Goal: Navigation & Orientation: Find specific page/section

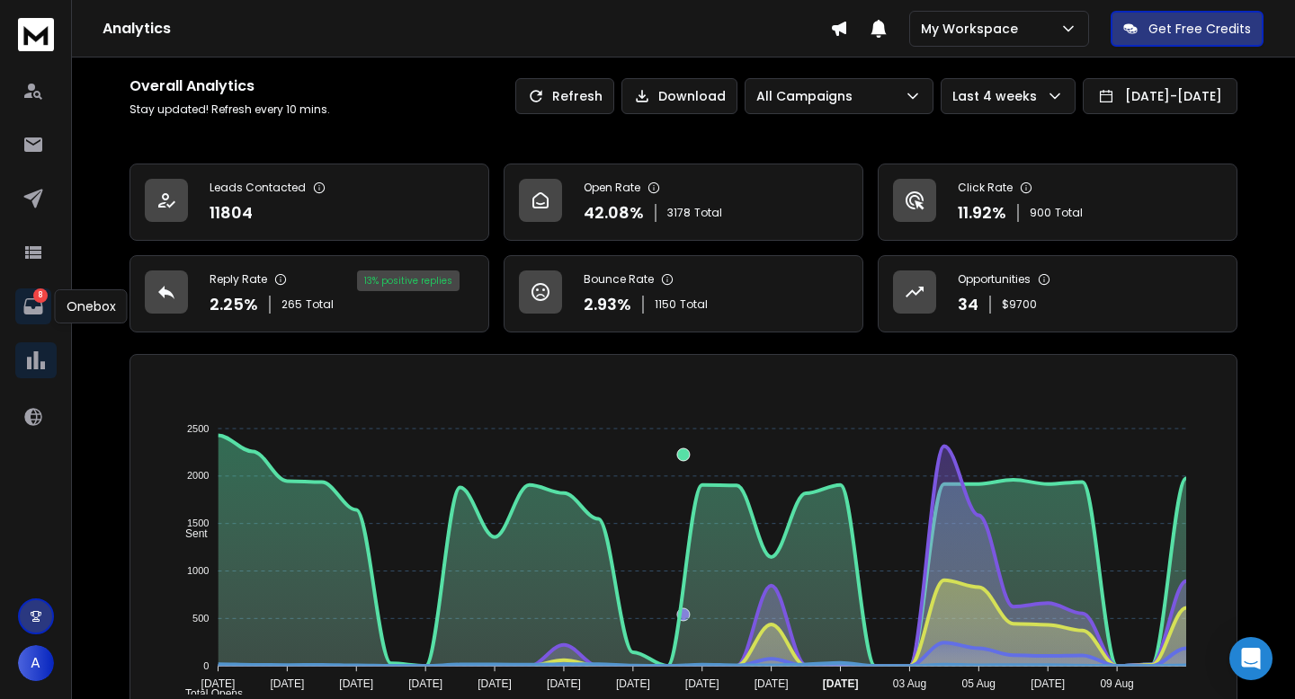
click at [26, 301] on icon at bounding box center [33, 307] width 22 height 22
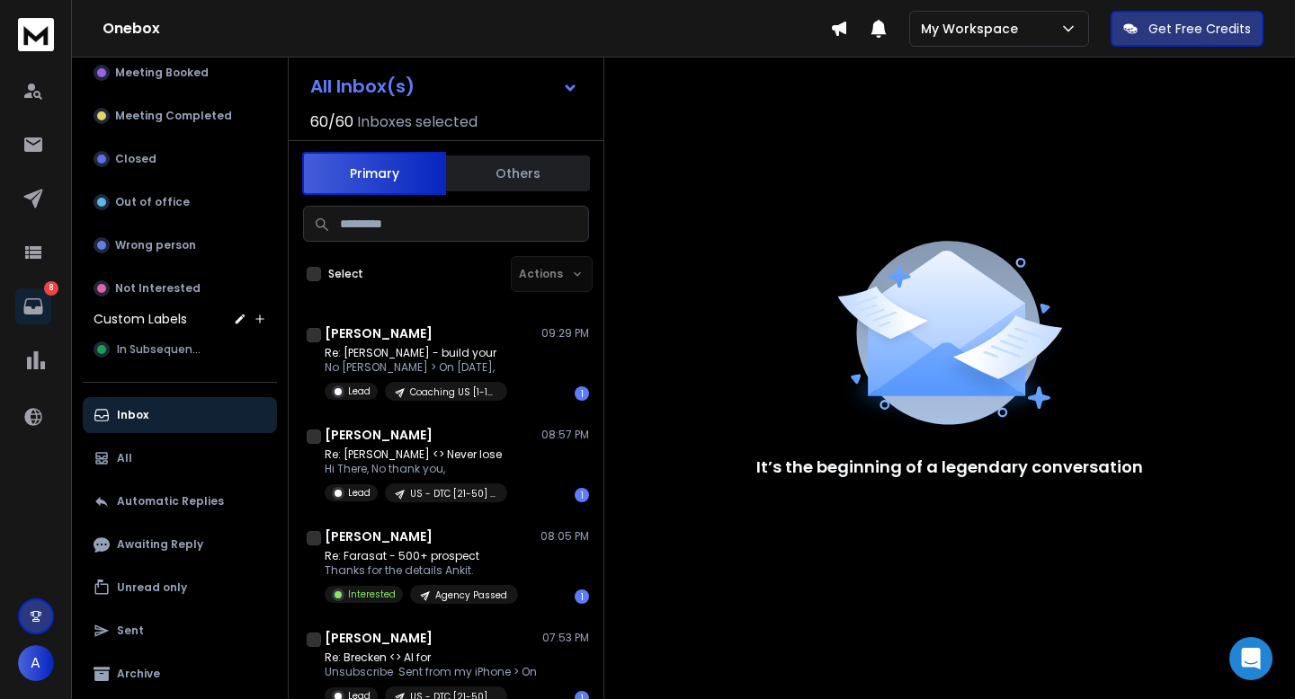
scroll to position [327, 0]
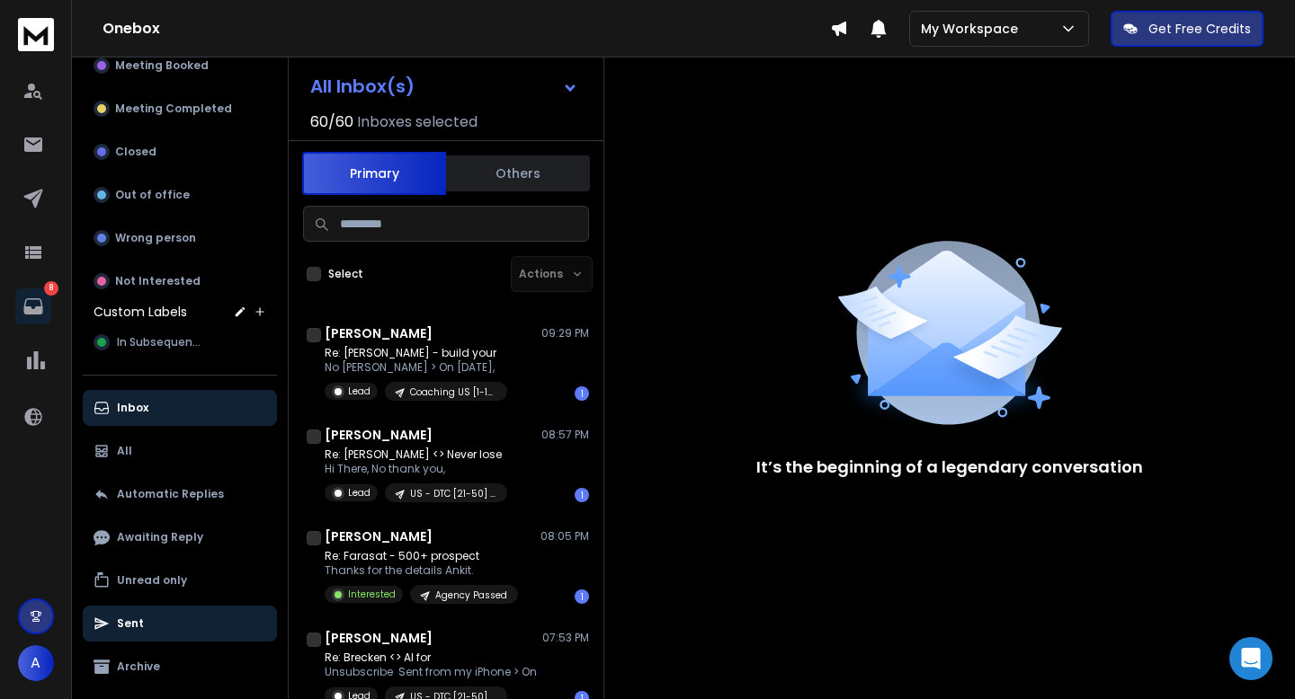
click at [129, 613] on div "Sent" at bounding box center [118, 624] width 50 height 22
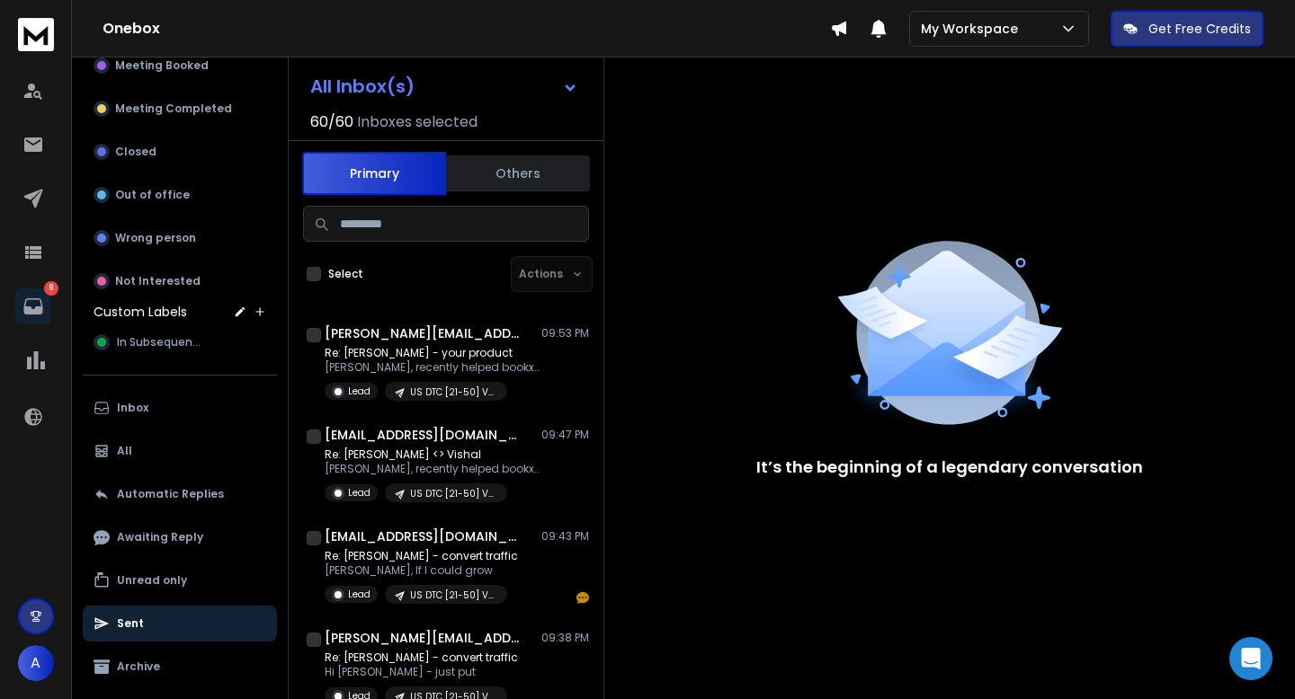
click at [410, 230] on input at bounding box center [446, 224] width 286 height 36
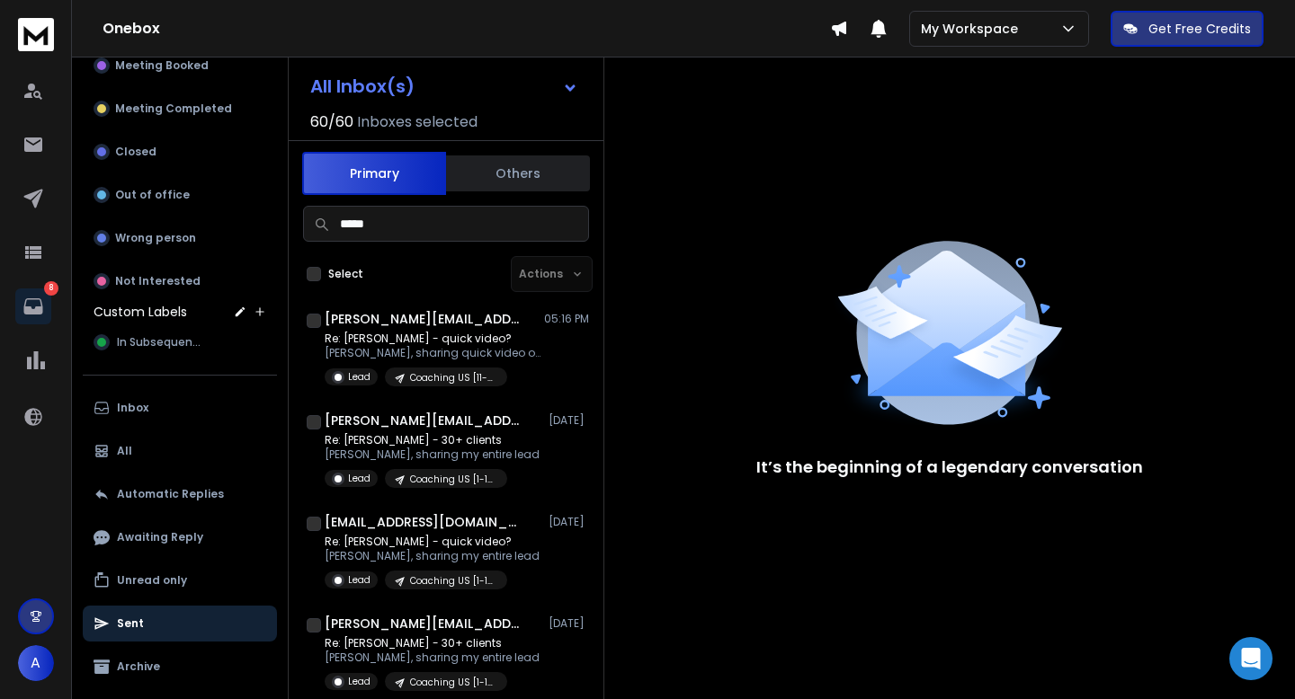
scroll to position [0, 0]
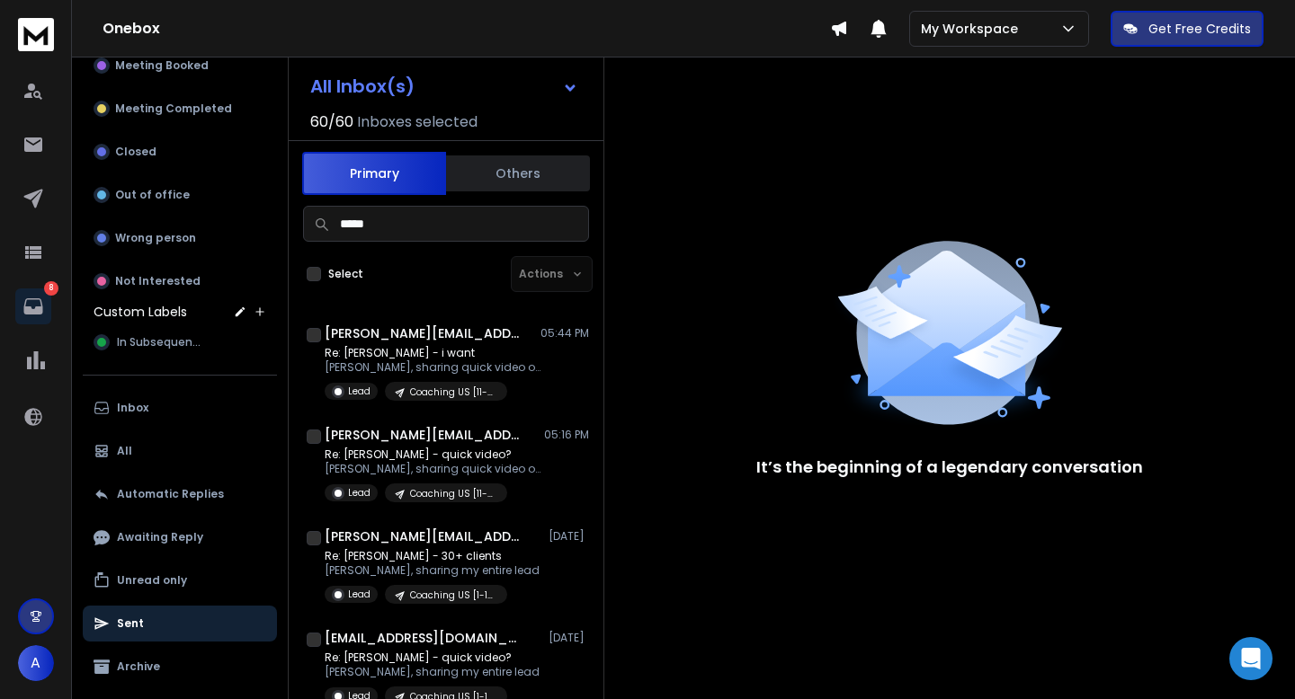
paste input "**********"
drag, startPoint x: 388, startPoint y: 220, endPoint x: 306, endPoint y: 220, distance: 82.7
click at [304, 220] on input "**********" at bounding box center [446, 224] width 286 height 36
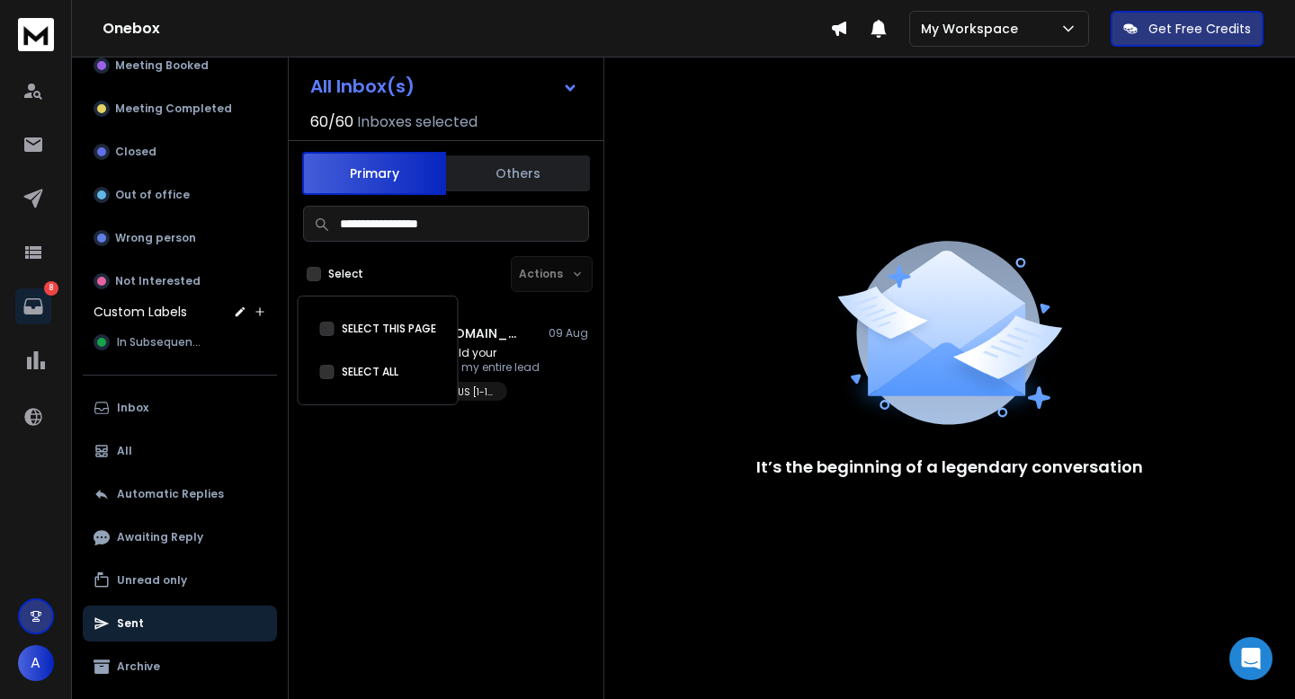
type input "**********"
click at [410, 365] on div "SELECT ALL" at bounding box center [378, 372] width 116 height 14
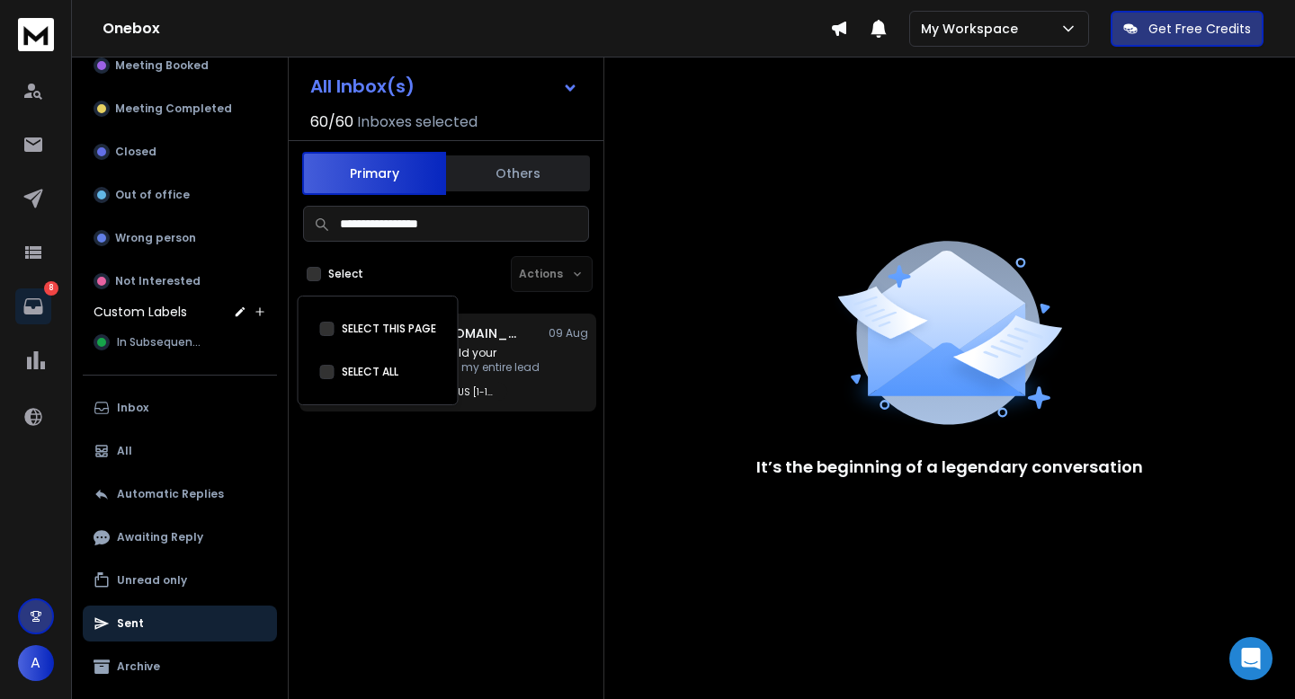
click at [498, 366] on p "[PERSON_NAME], sharing my entire lead" at bounding box center [432, 367] width 215 height 14
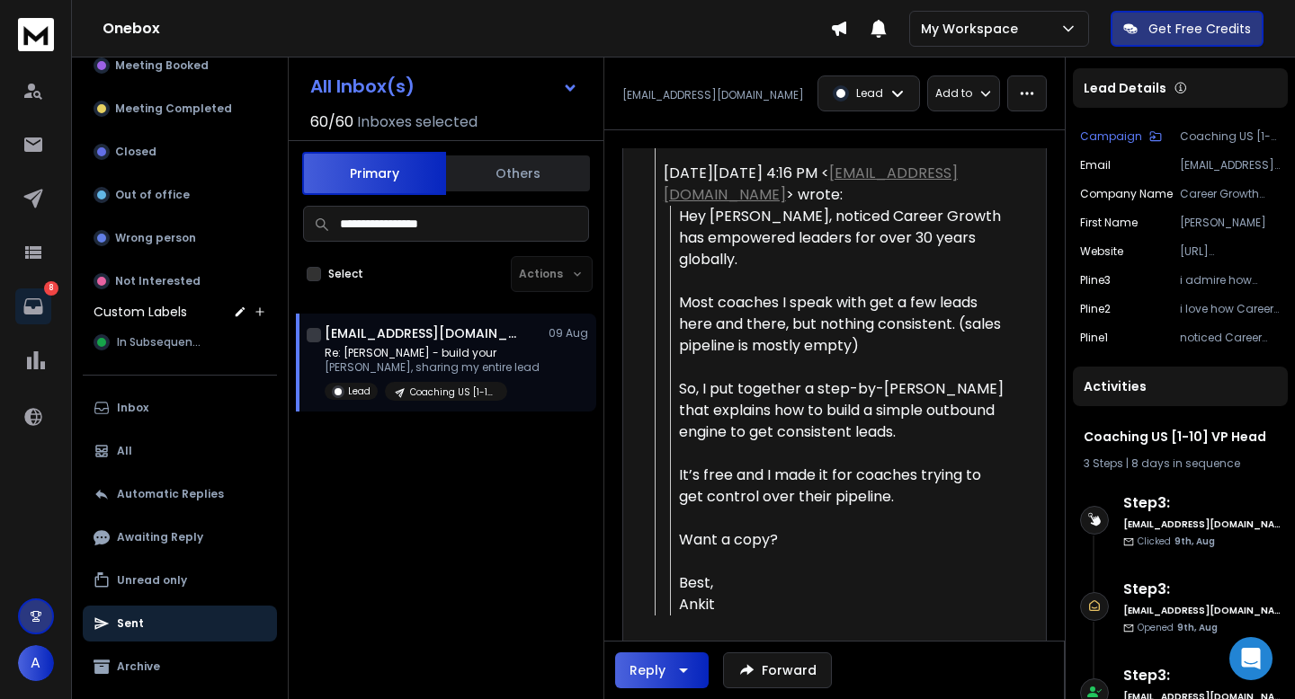
scroll to position [804, 0]
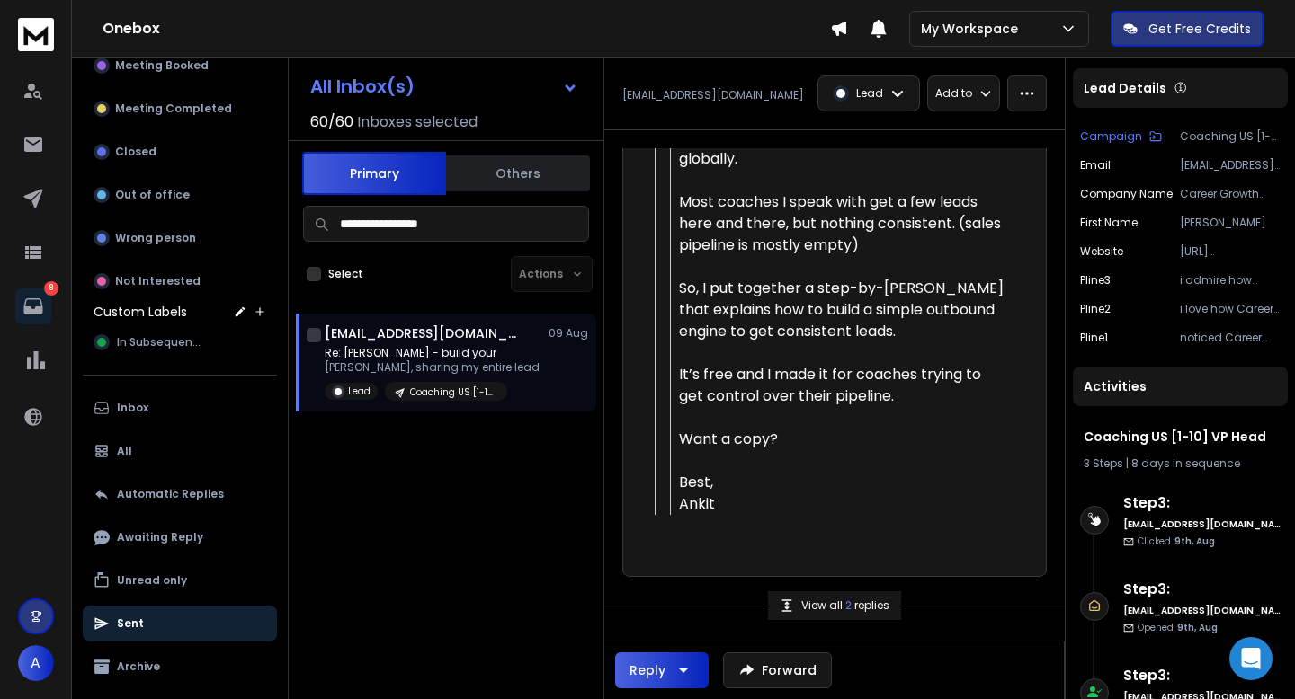
click at [817, 597] on div "View all 2 replies" at bounding box center [834, 606] width 132 height 29
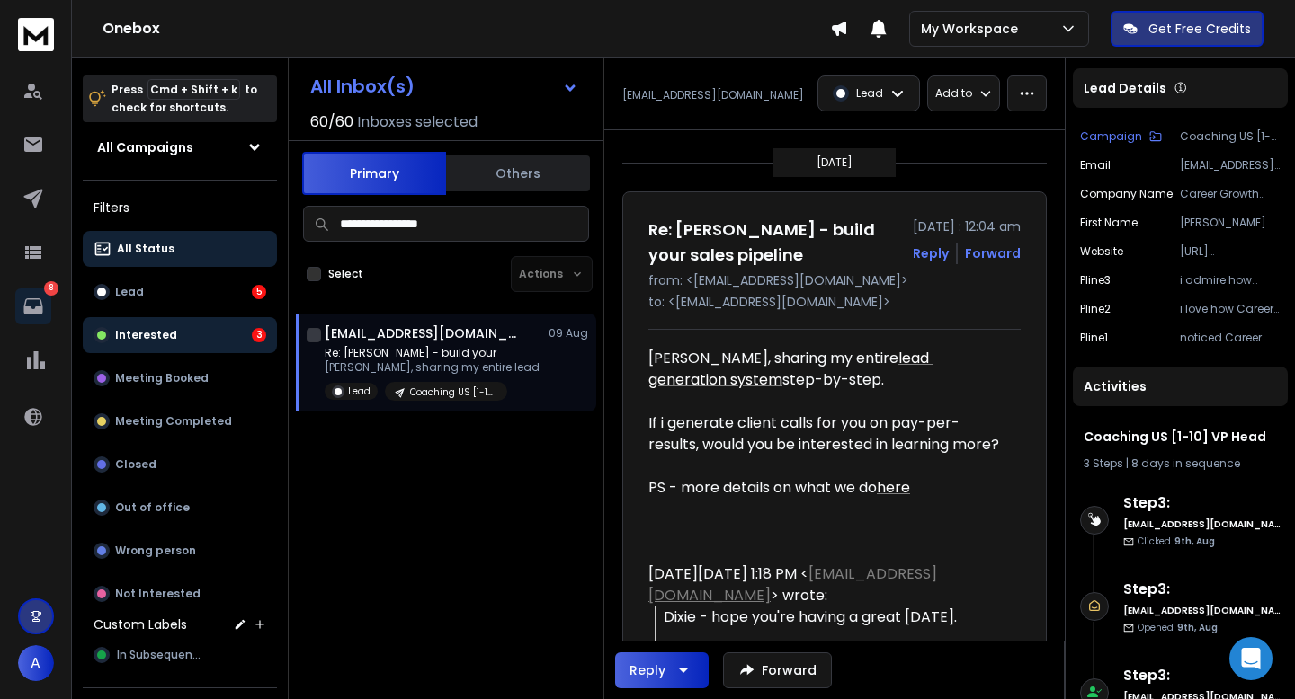
scroll to position [327, 0]
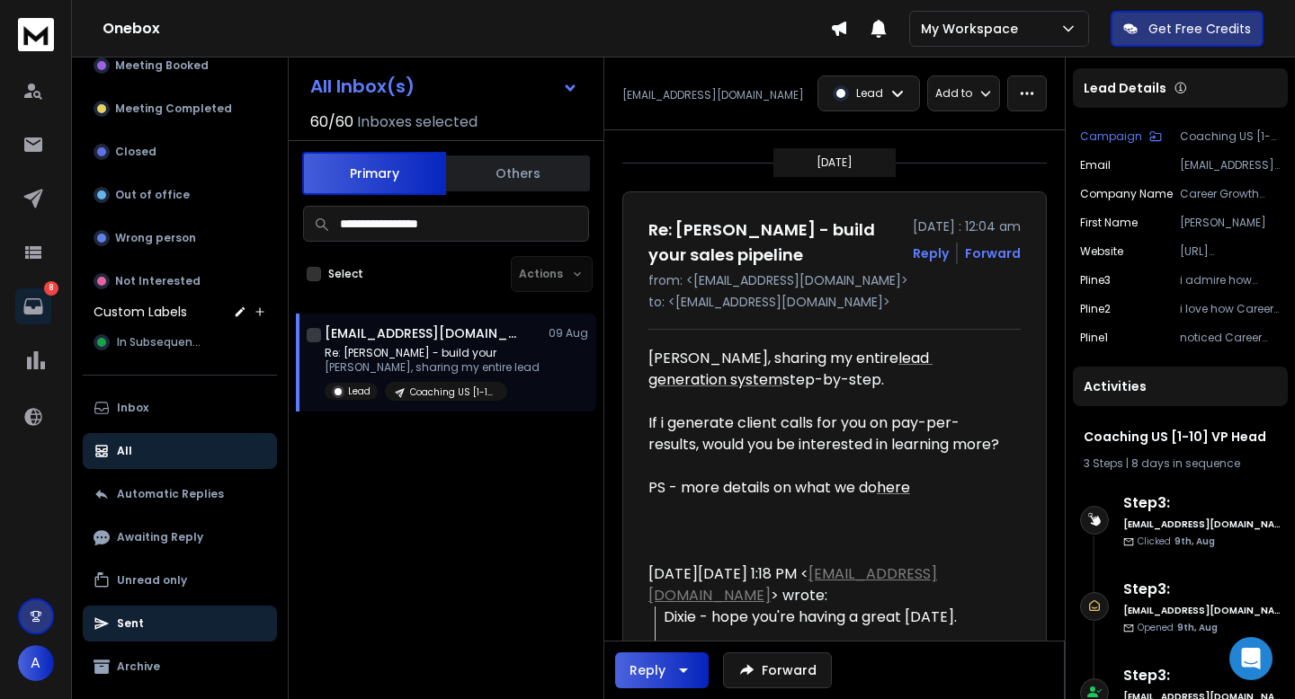
click at [129, 444] on p "All" at bounding box center [124, 451] width 15 height 14
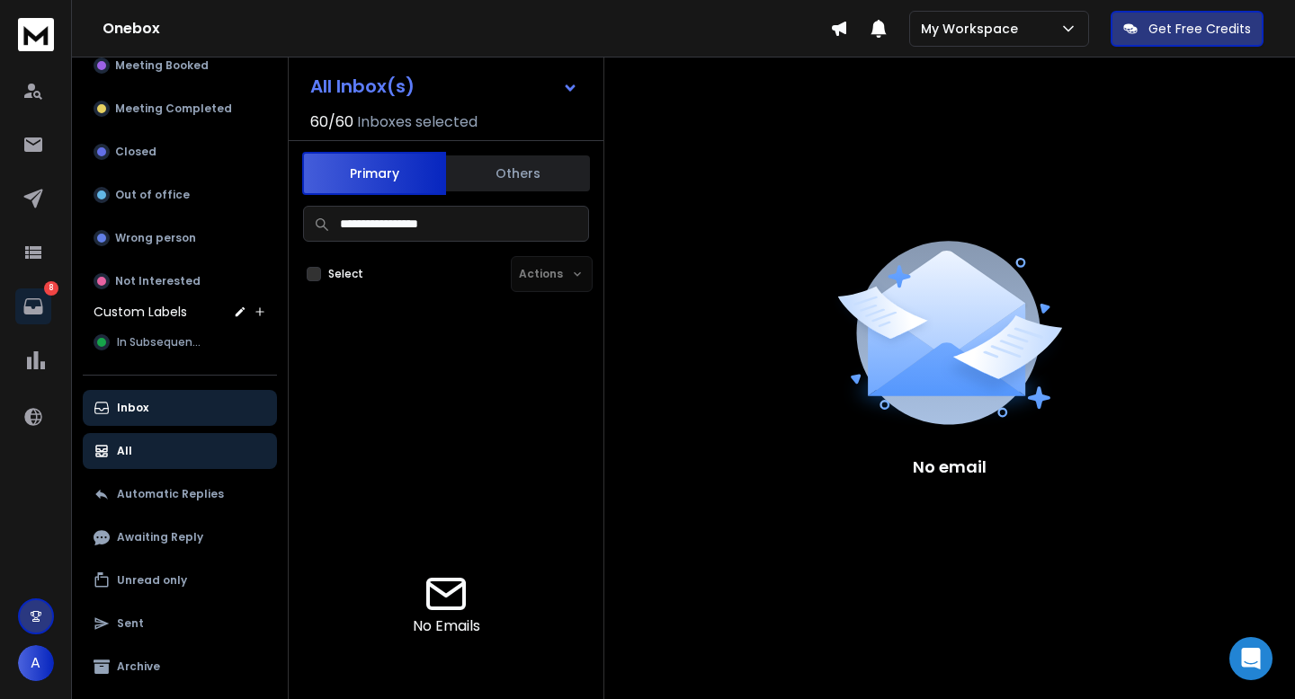
click at [148, 405] on button "Inbox" at bounding box center [180, 408] width 194 height 36
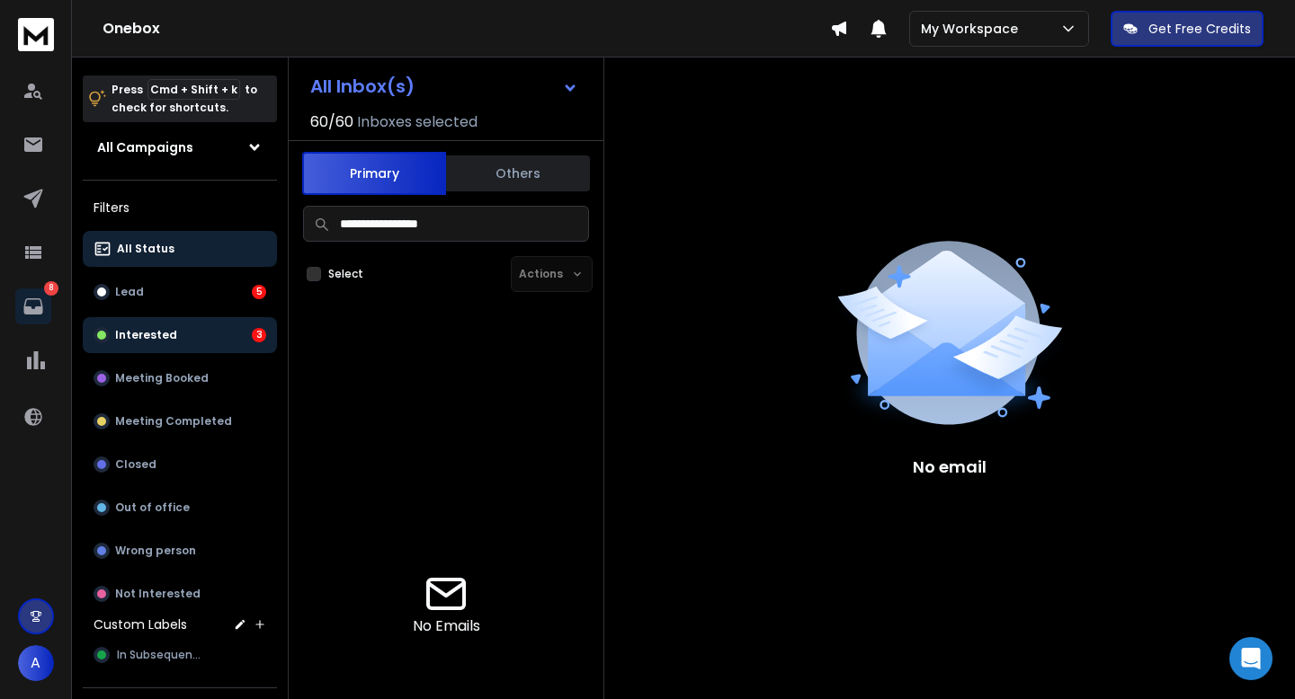
click at [174, 334] on button "Interested 3" at bounding box center [180, 335] width 194 height 36
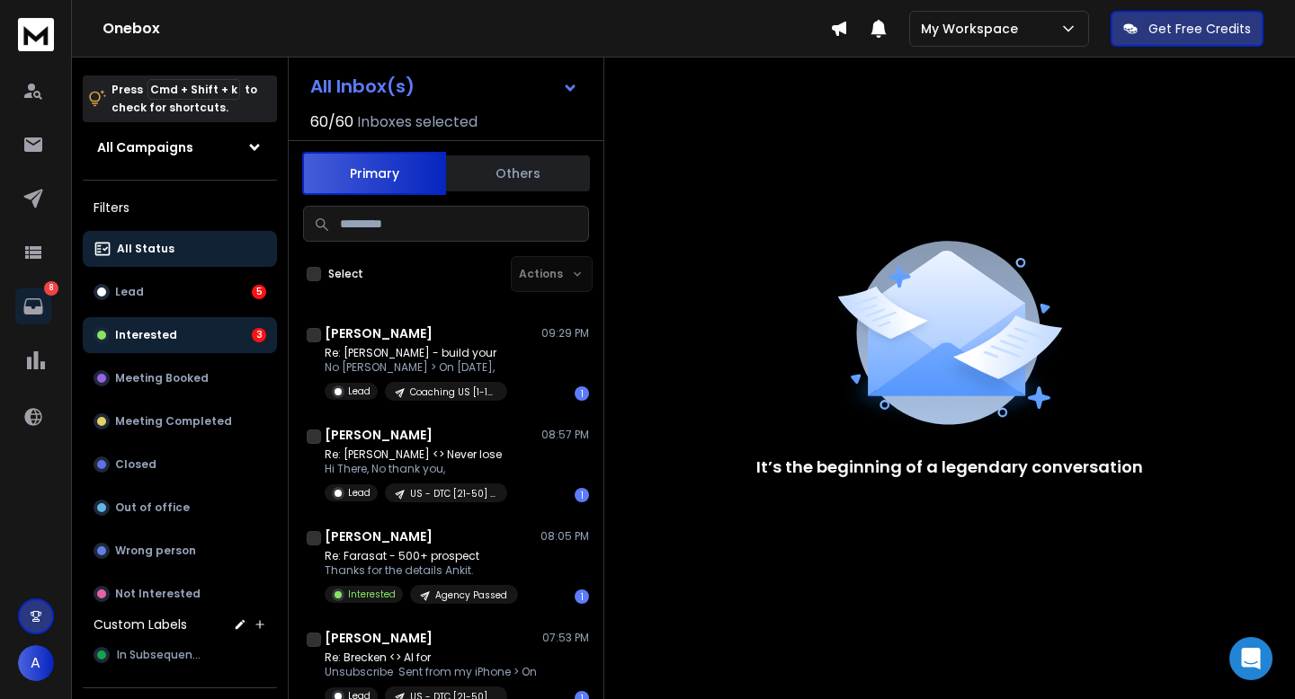
click at [167, 335] on p "Interested" at bounding box center [146, 335] width 62 height 14
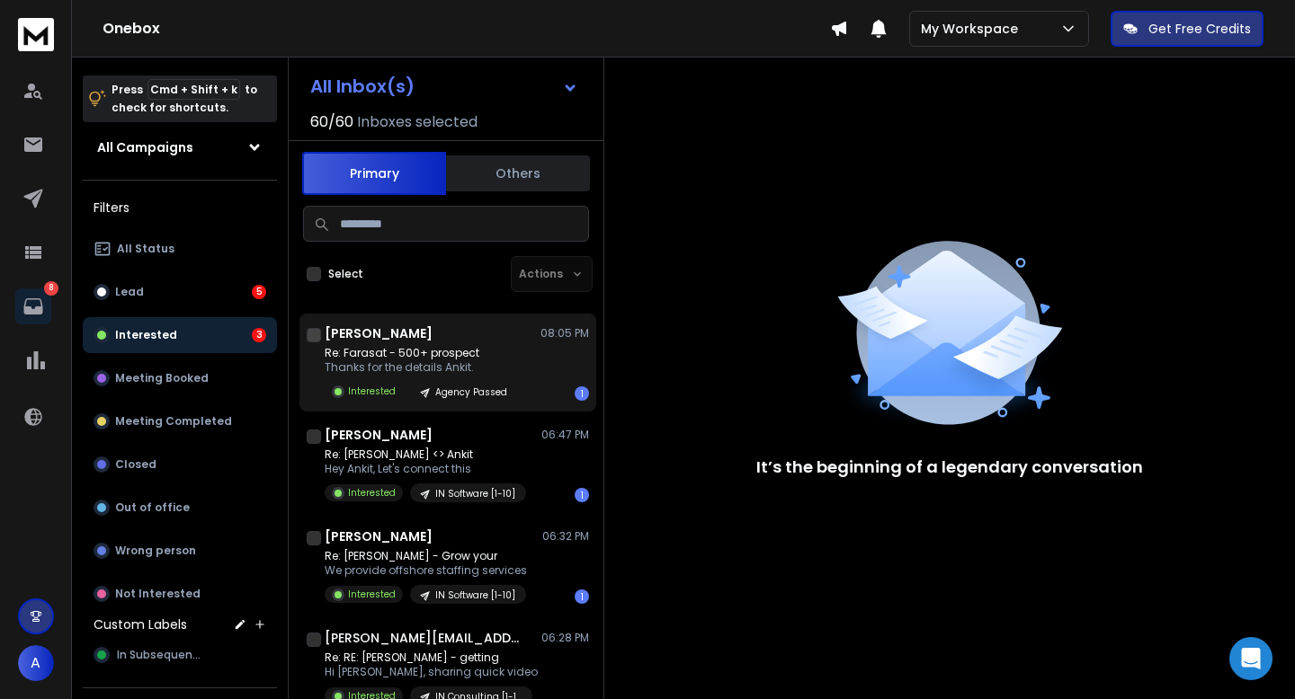
click at [531, 379] on div "Re: Farasat - 500+ prospect Thanks for the details Ankit. Interested Agency Pas…" at bounding box center [457, 373] width 264 height 55
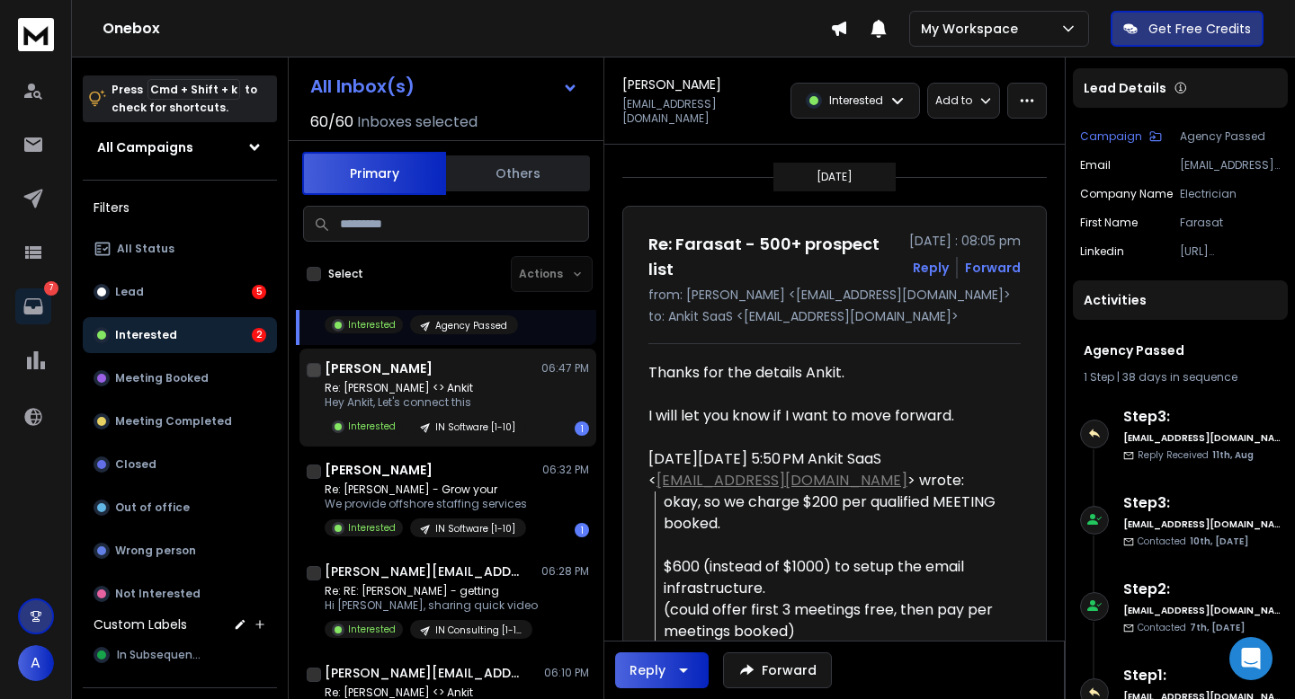
scroll to position [67, 0]
click at [442, 424] on p "IN Software [1-10]" at bounding box center [475, 426] width 80 height 13
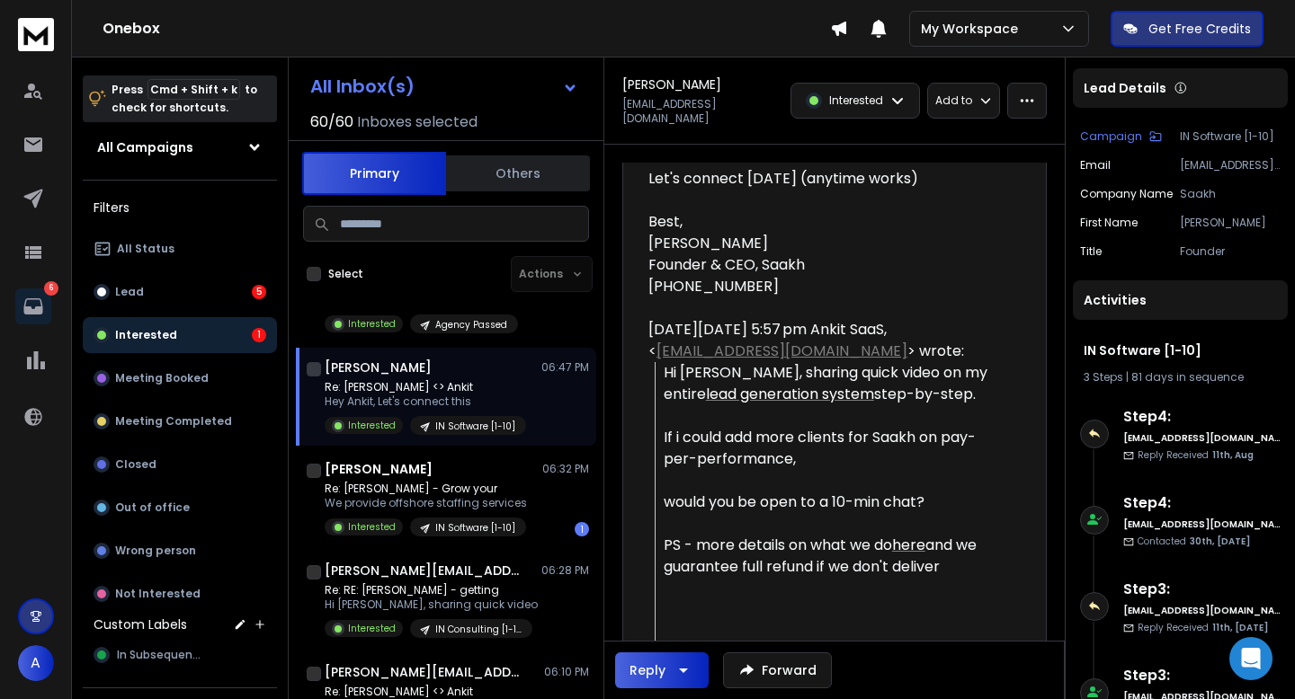
scroll to position [0, 0]
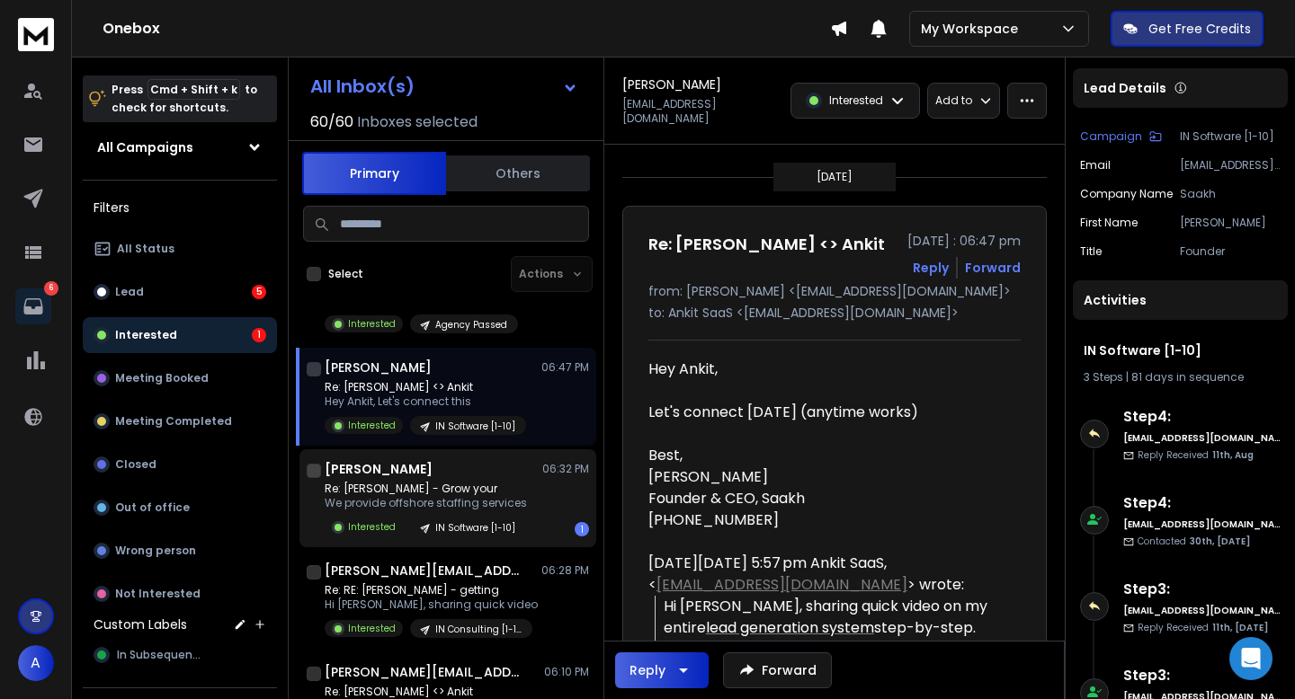
click at [429, 502] on p "We provide offshore staffing services" at bounding box center [426, 503] width 202 height 14
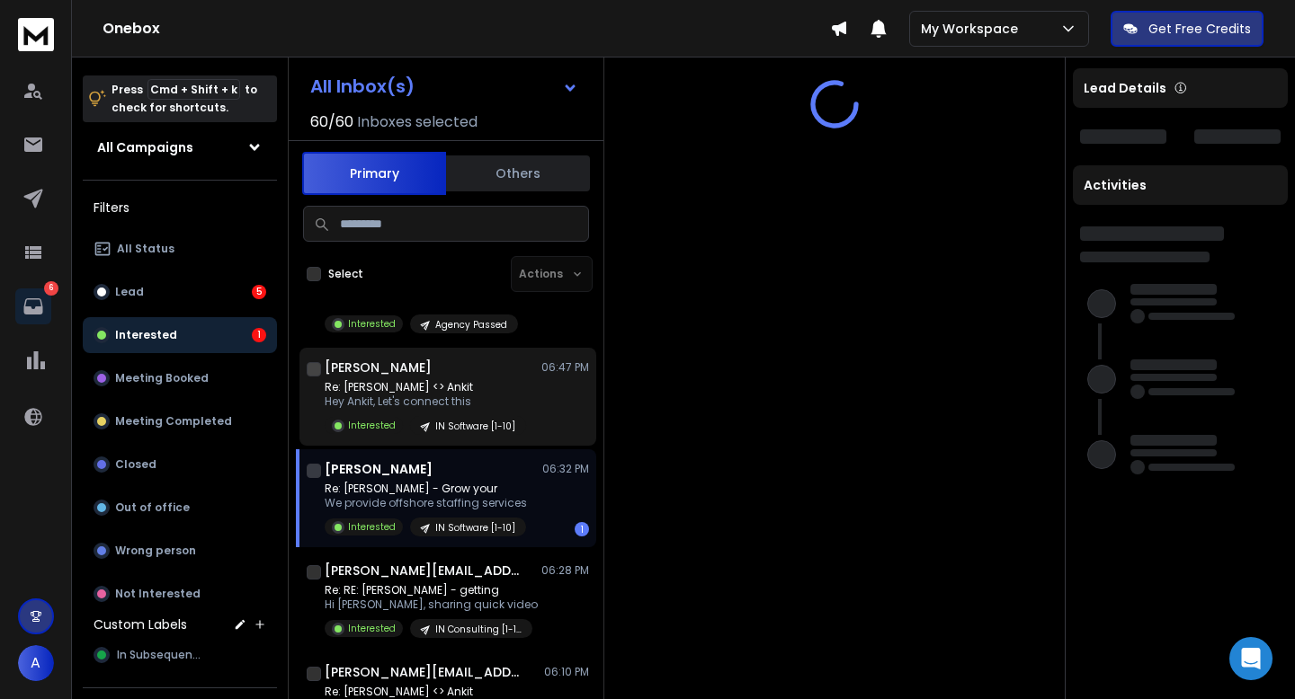
click at [505, 402] on p "Hey Ankit, Let's connect this" at bounding box center [425, 402] width 201 height 14
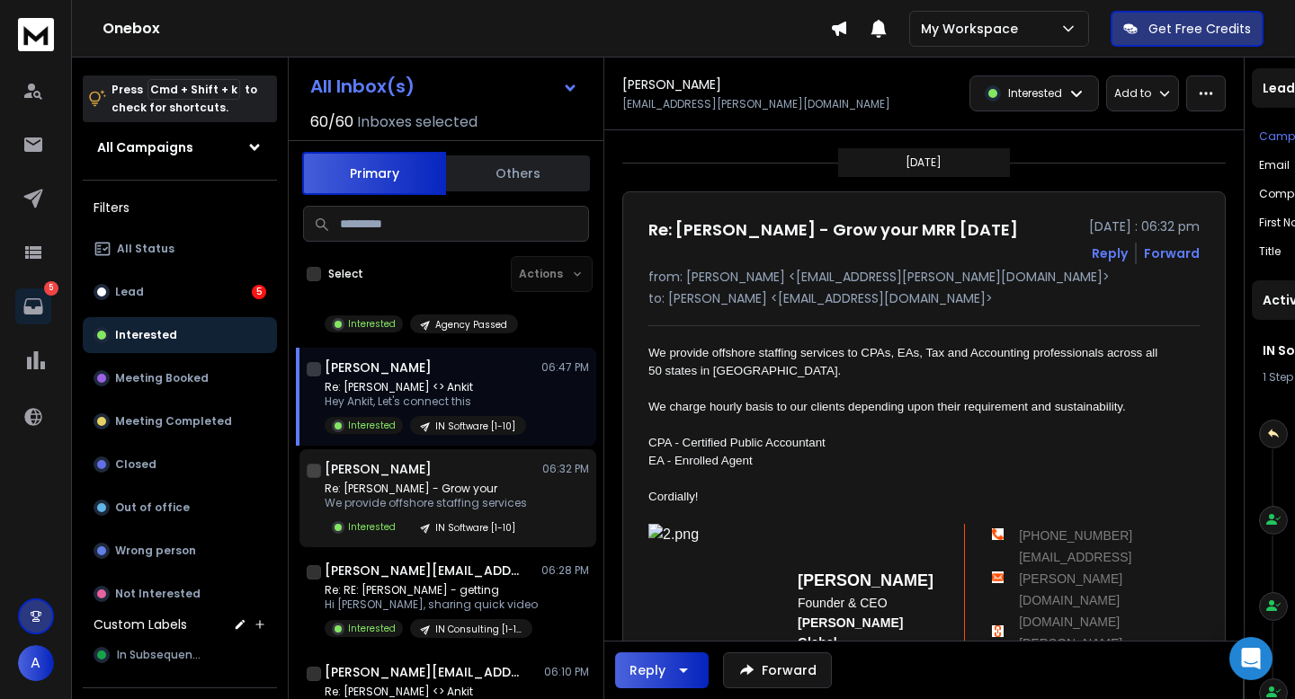
click at [417, 505] on p "We provide offshore staffing services" at bounding box center [426, 503] width 202 height 14
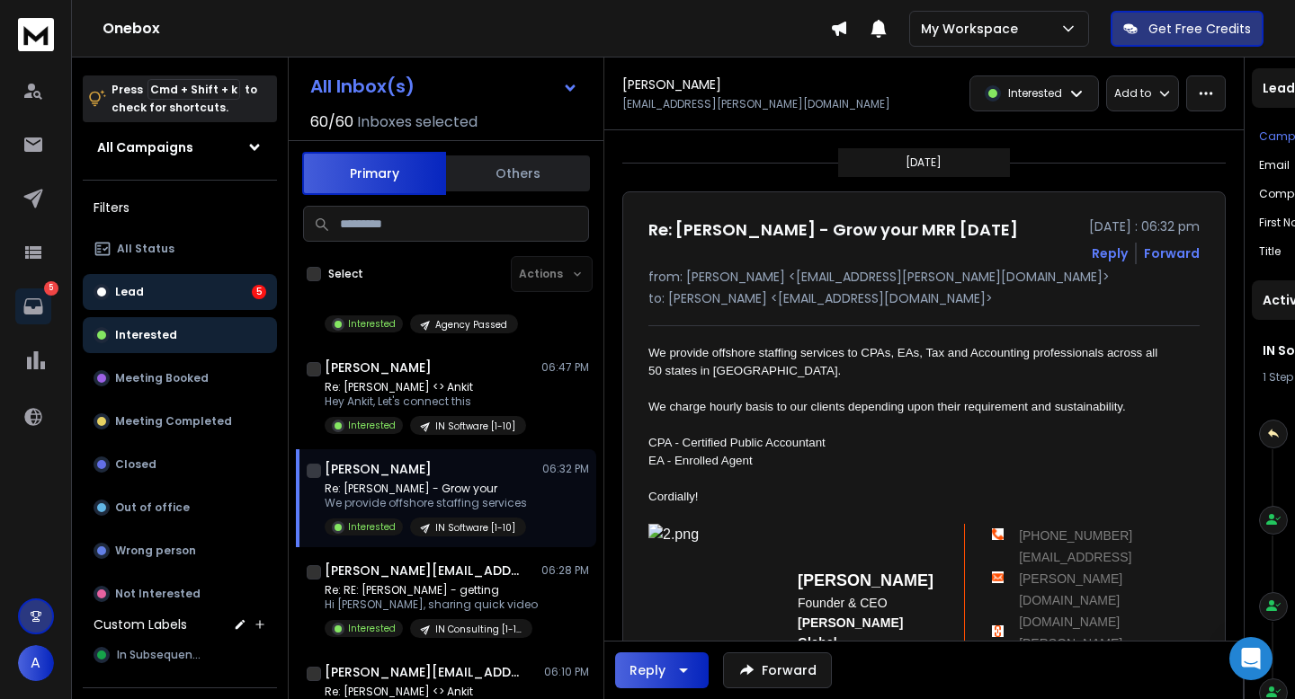
click at [155, 289] on button "Lead 5" at bounding box center [180, 292] width 194 height 36
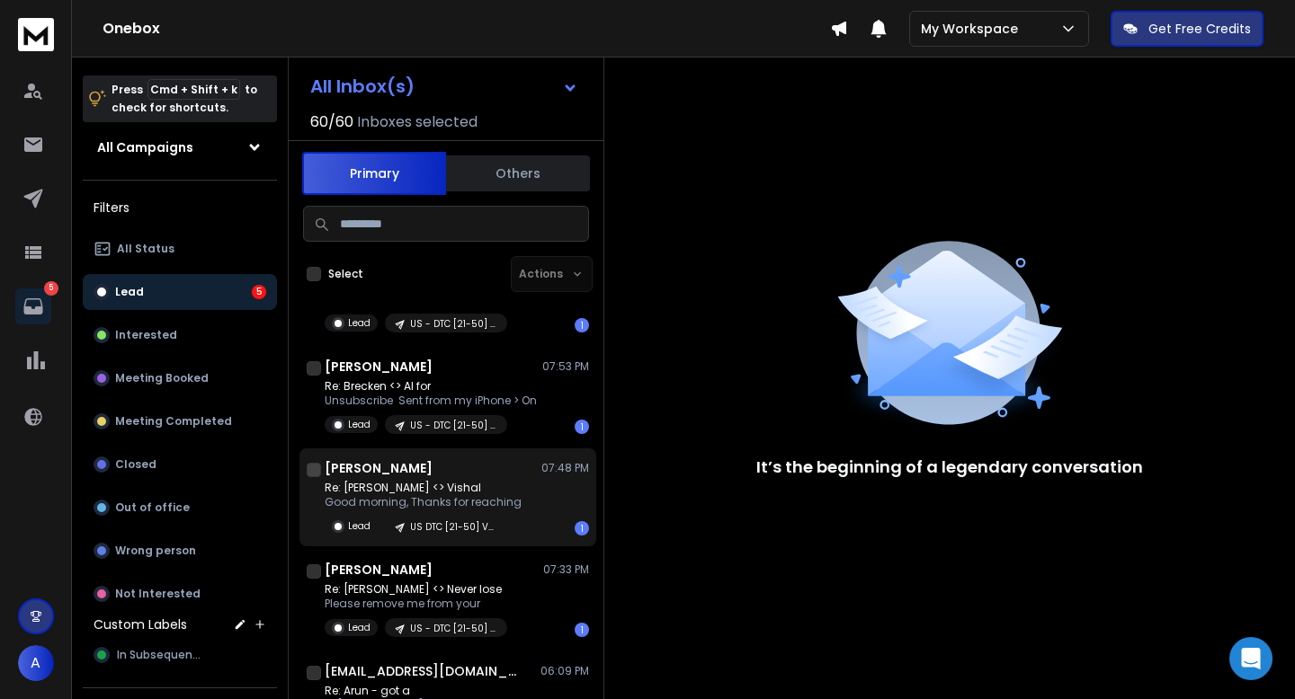
scroll to position [189, 0]
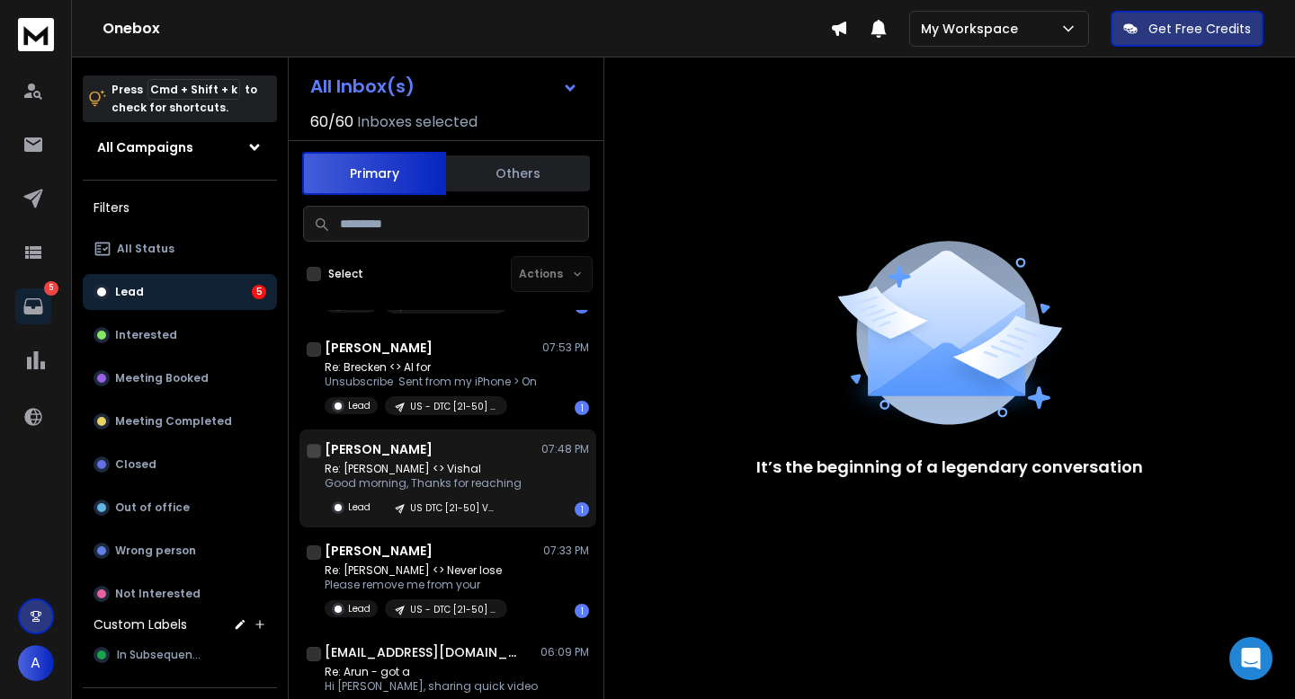
click at [505, 506] on div "US DTC [21-50] VP Head" at bounding box center [446, 507] width 122 height 19
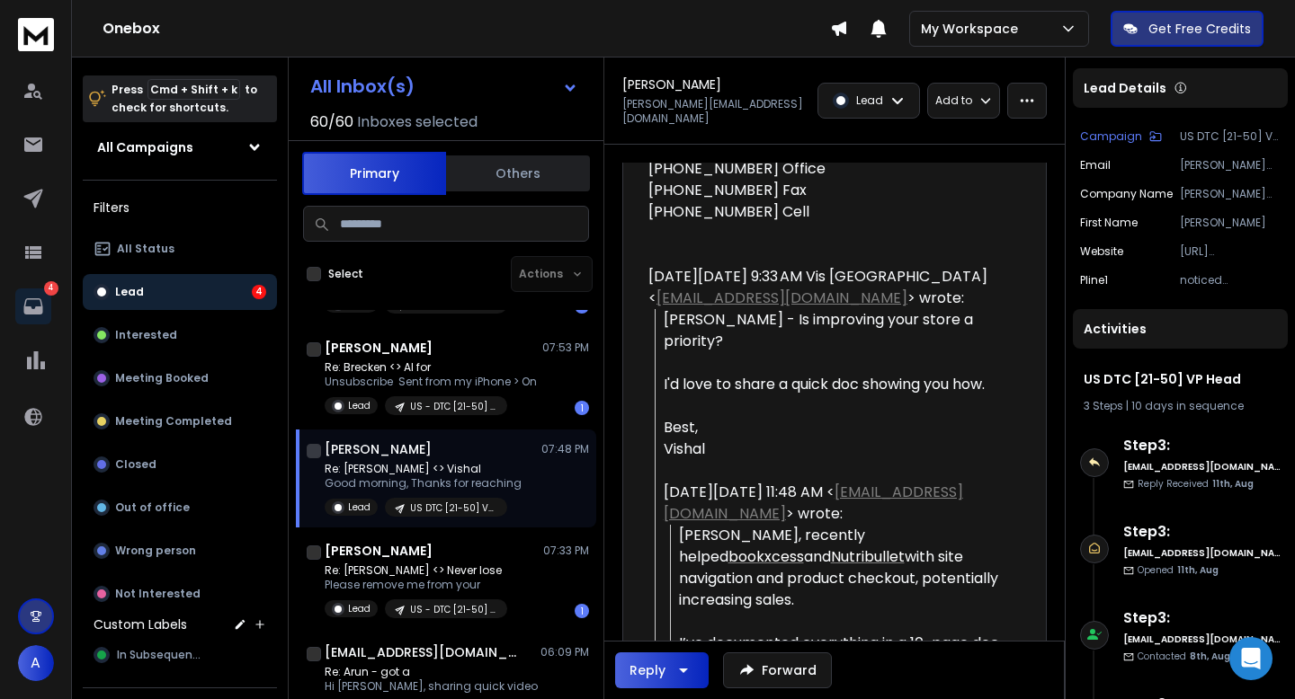
scroll to position [231, 0]
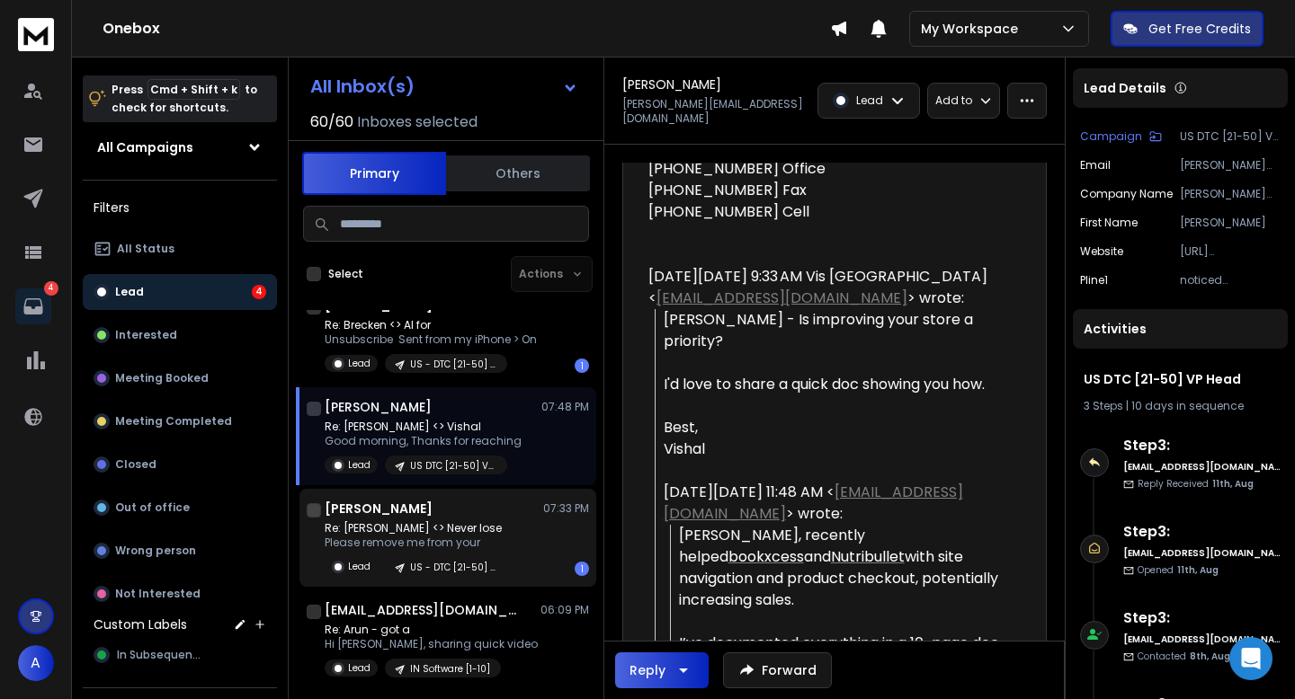
click at [482, 508] on div "Bruce Johnson 07:33 PM" at bounding box center [457, 509] width 264 height 18
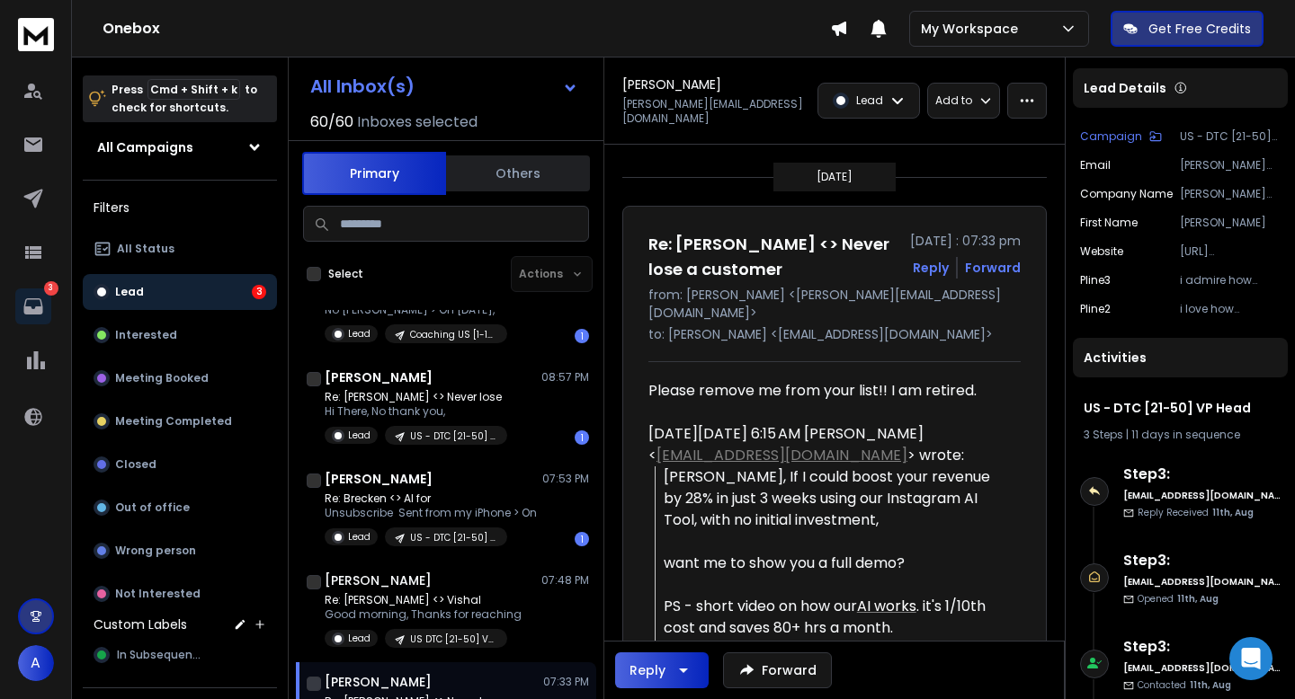
scroll to position [90, 0]
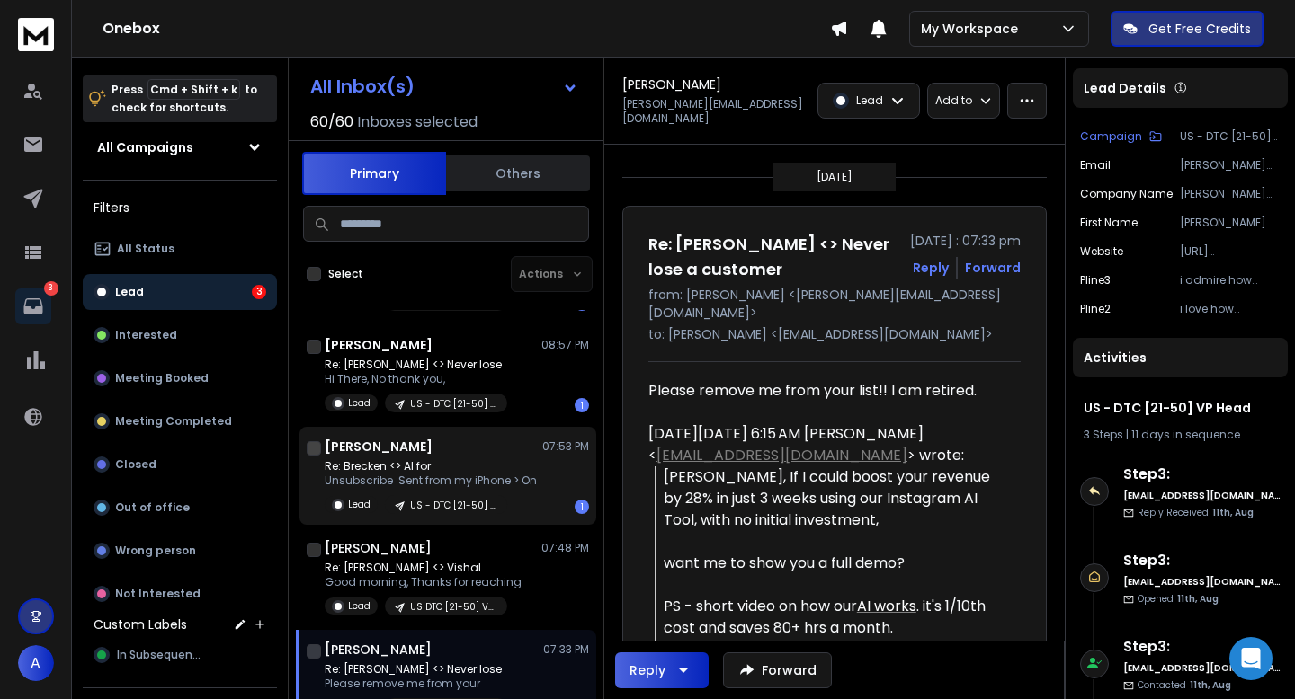
click at [529, 487] on p "Unsubscribe Sent from my iPhone > On" at bounding box center [431, 481] width 212 height 14
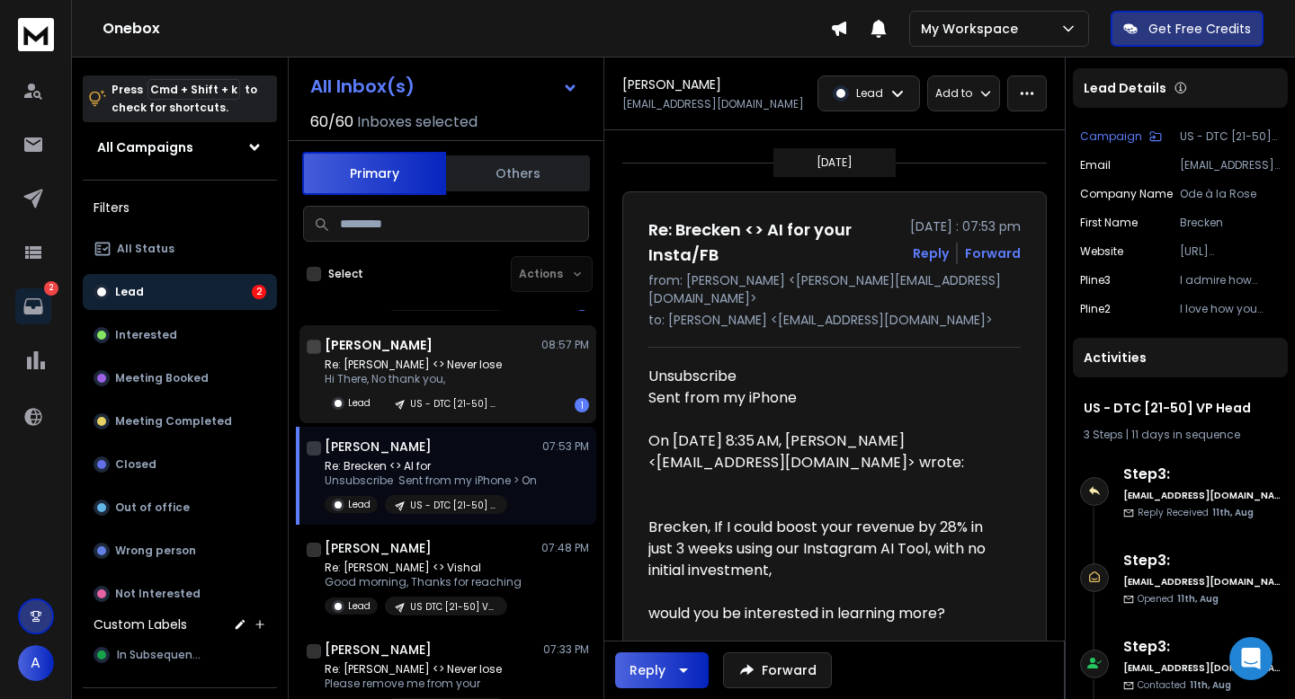
click at [509, 378] on div "Re: Lizzie <> Never lose Hi There, No thank you, Lead US - DTC [21-50] Founders…" at bounding box center [457, 385] width 264 height 55
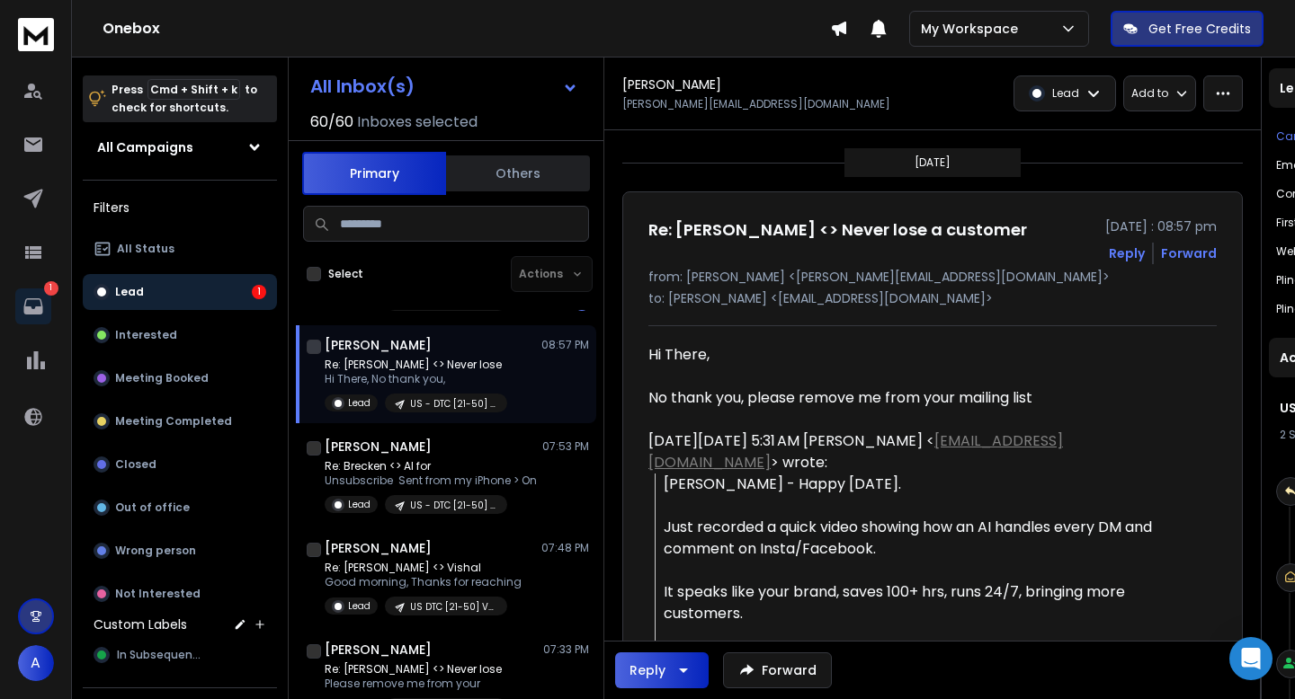
scroll to position [0, 0]
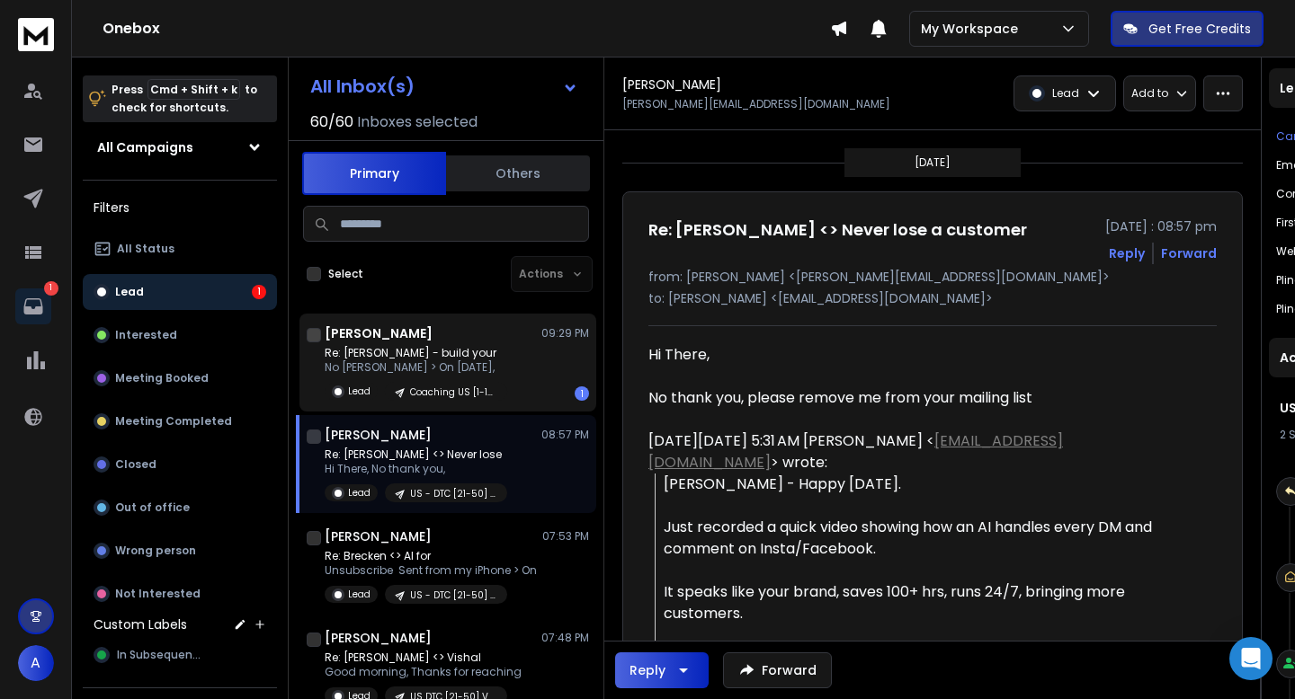
click at [491, 347] on p "Re: [PERSON_NAME] - build your" at bounding box center [416, 353] width 182 height 14
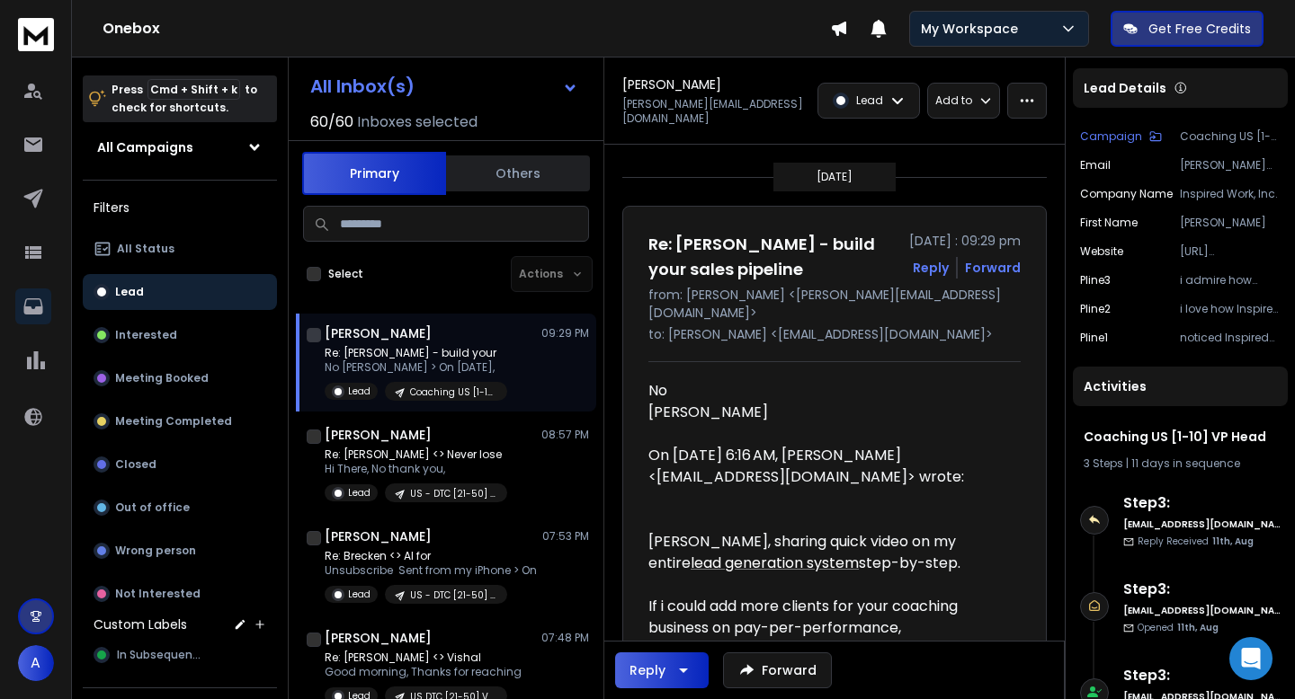
click at [999, 32] on p "My Workspace" at bounding box center [973, 29] width 104 height 18
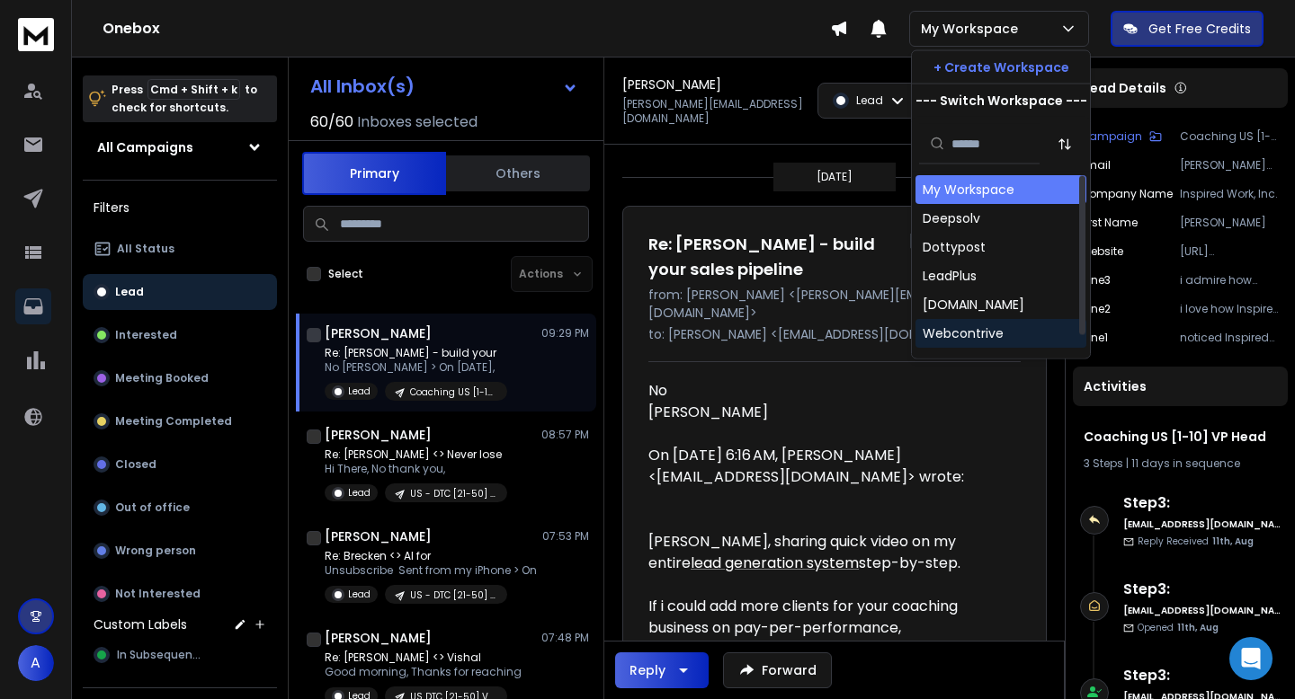
scroll to position [22, 0]
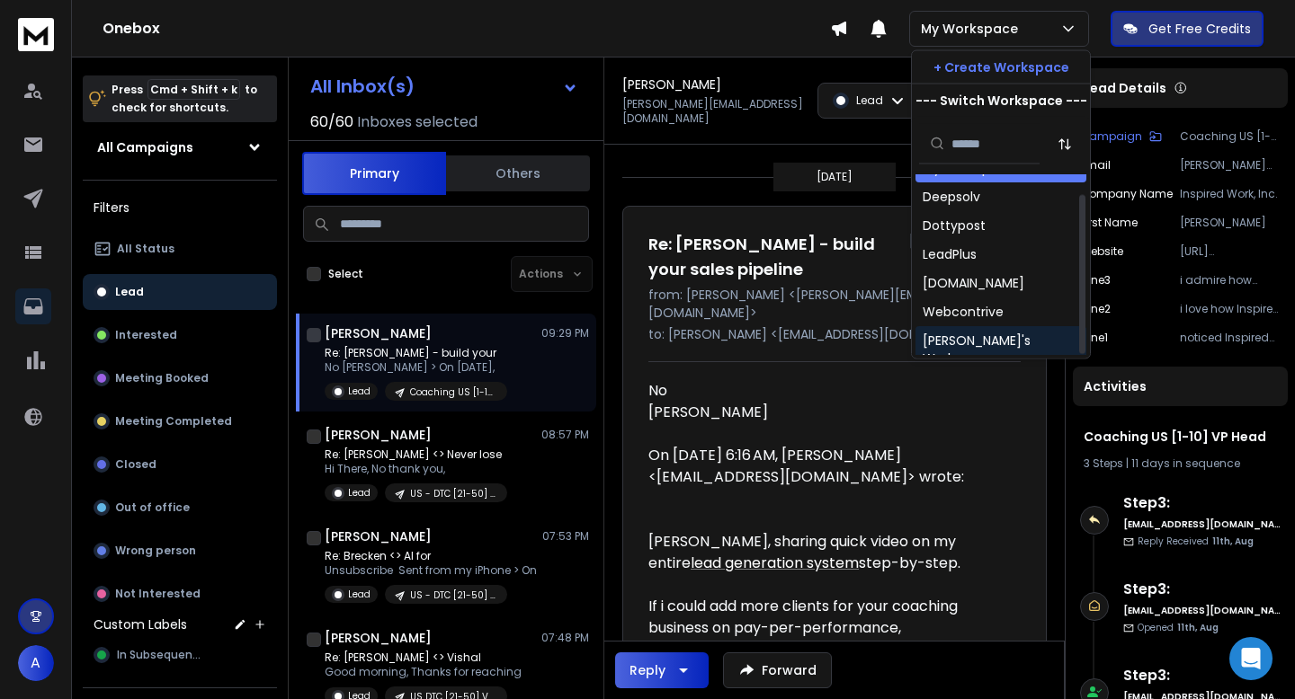
click at [963, 334] on div "Cory's Workspace" at bounding box center [1000, 350] width 156 height 36
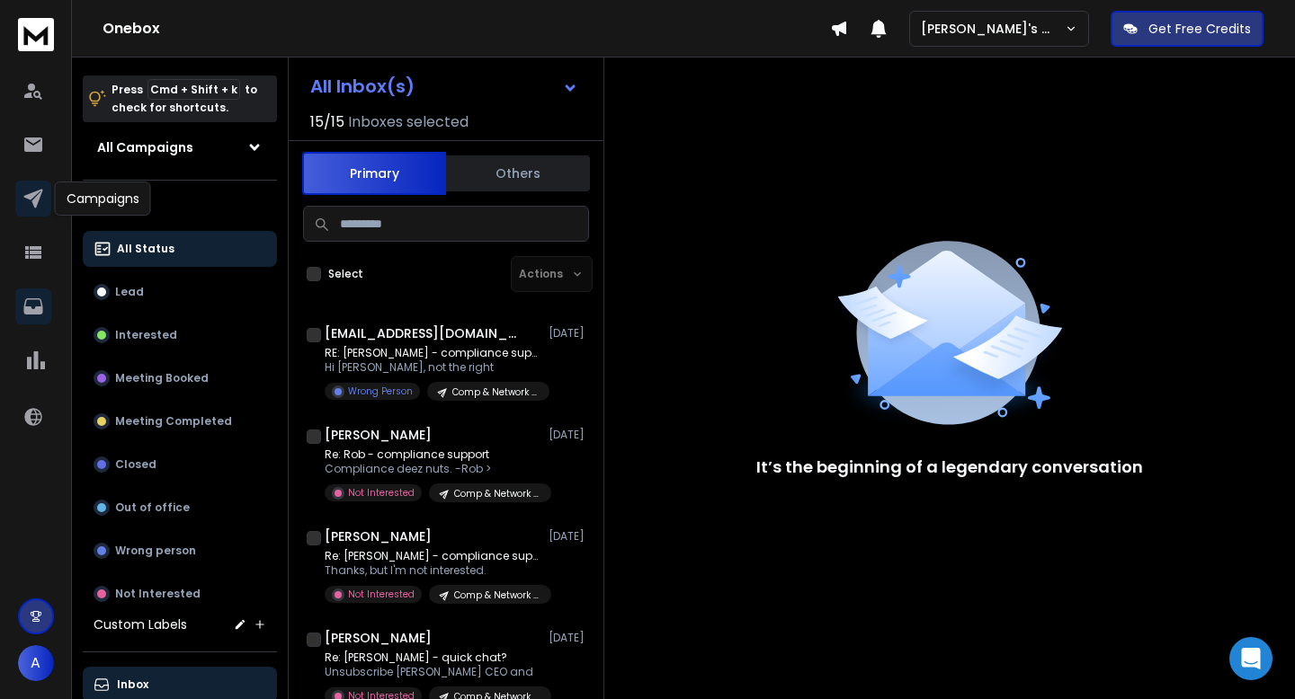
click at [32, 198] on icon at bounding box center [33, 199] width 22 height 22
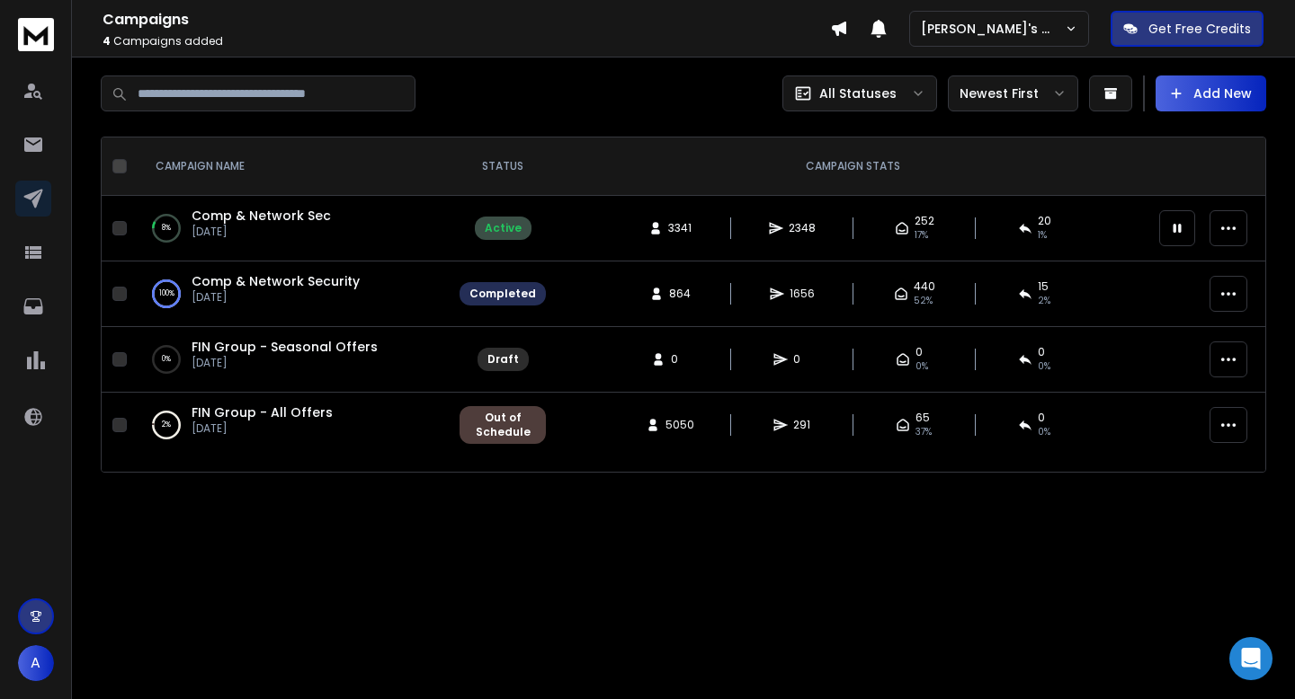
click at [287, 220] on span "Comp & Network Sec" at bounding box center [260, 216] width 139 height 18
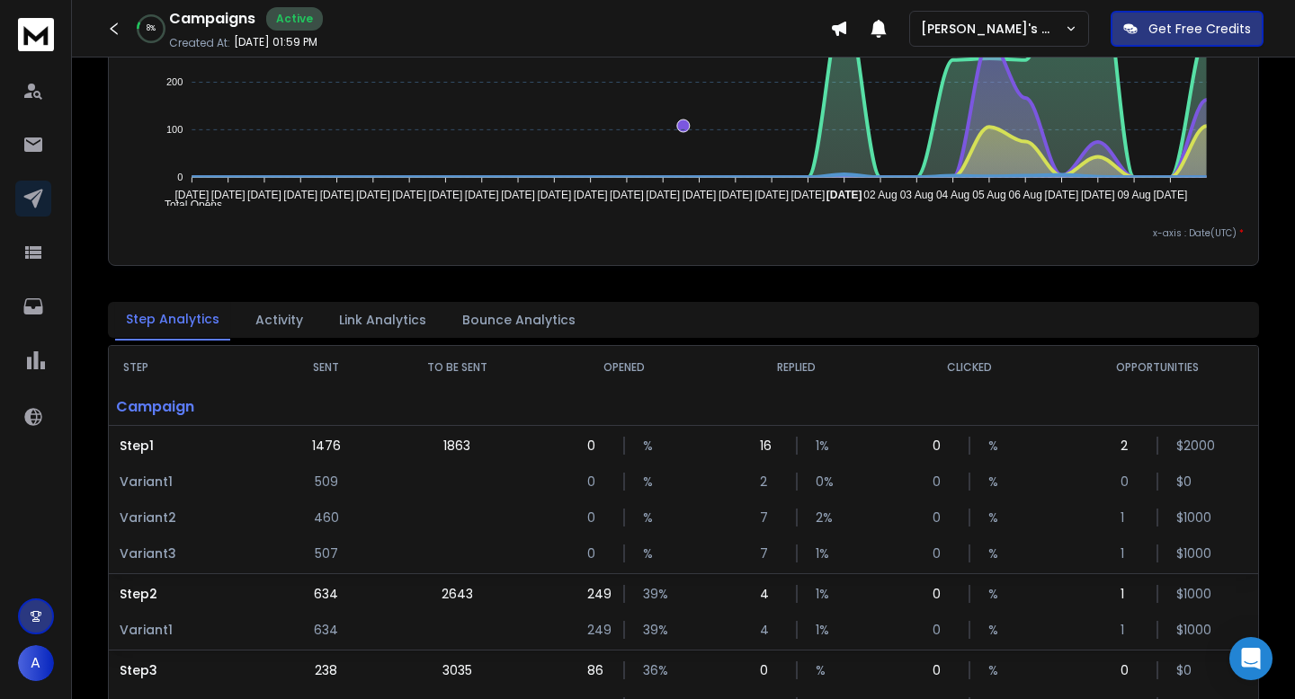
scroll to position [649, 0]
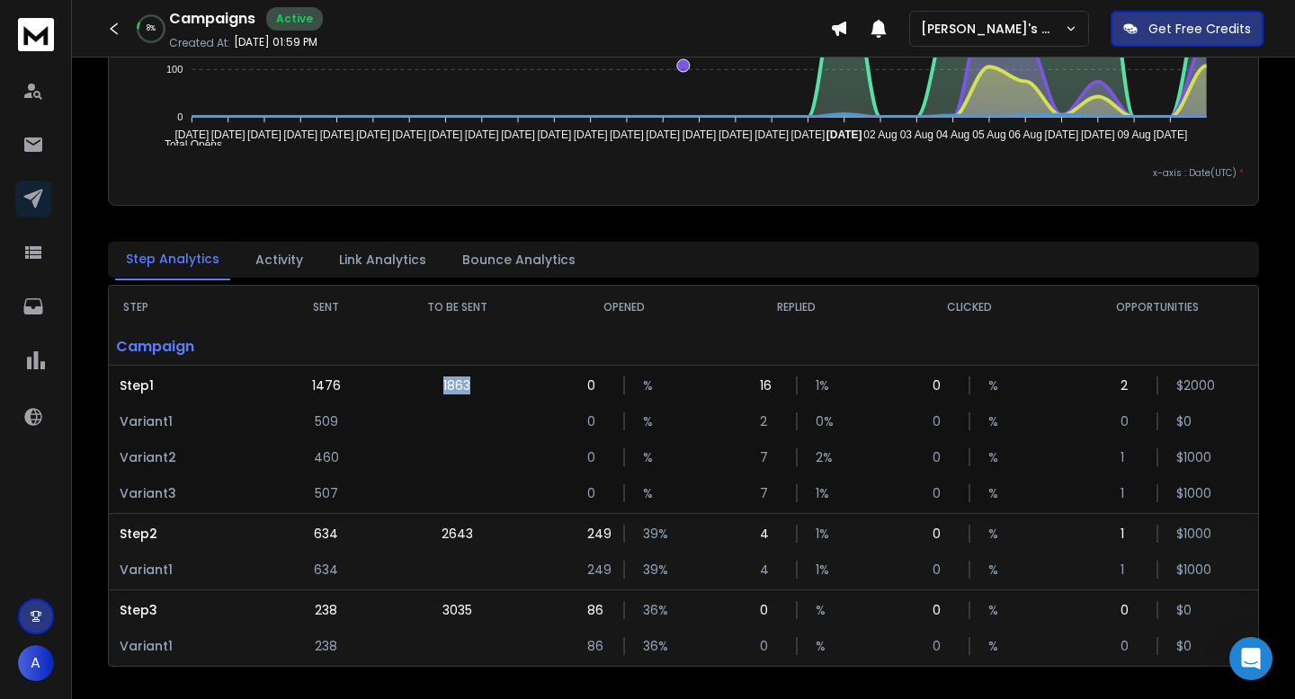
drag, startPoint x: 434, startPoint y: 380, endPoint x: 476, endPoint y: 383, distance: 42.3
click at [476, 383] on div "1863" at bounding box center [456, 386] width 139 height 18
click at [484, 384] on div "1863" at bounding box center [456, 386] width 139 height 18
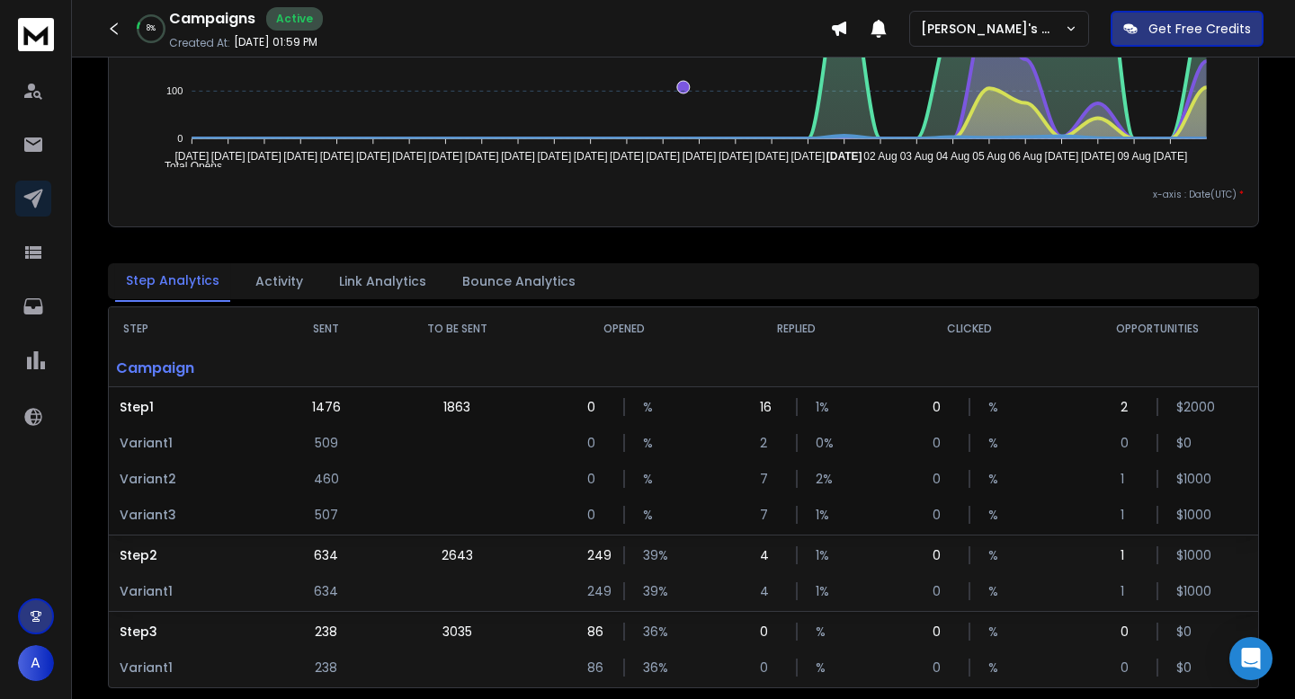
scroll to position [623, 0]
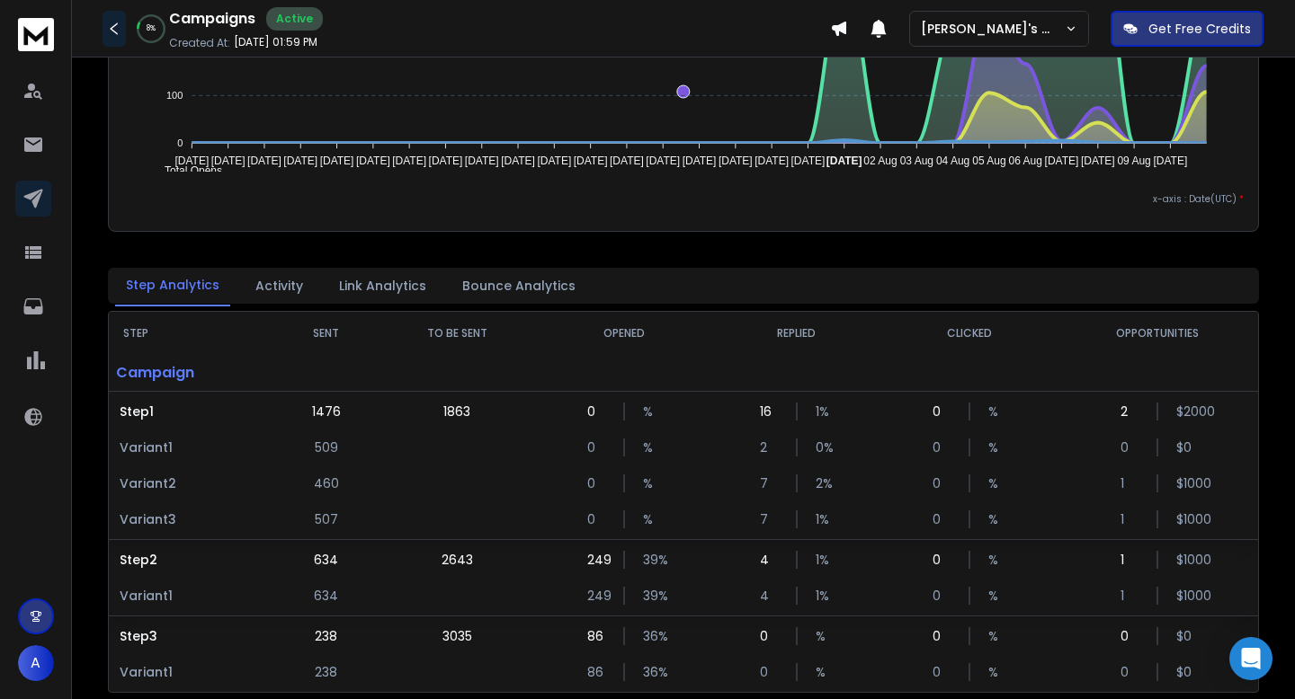
click at [115, 26] on icon at bounding box center [114, 29] width 16 height 16
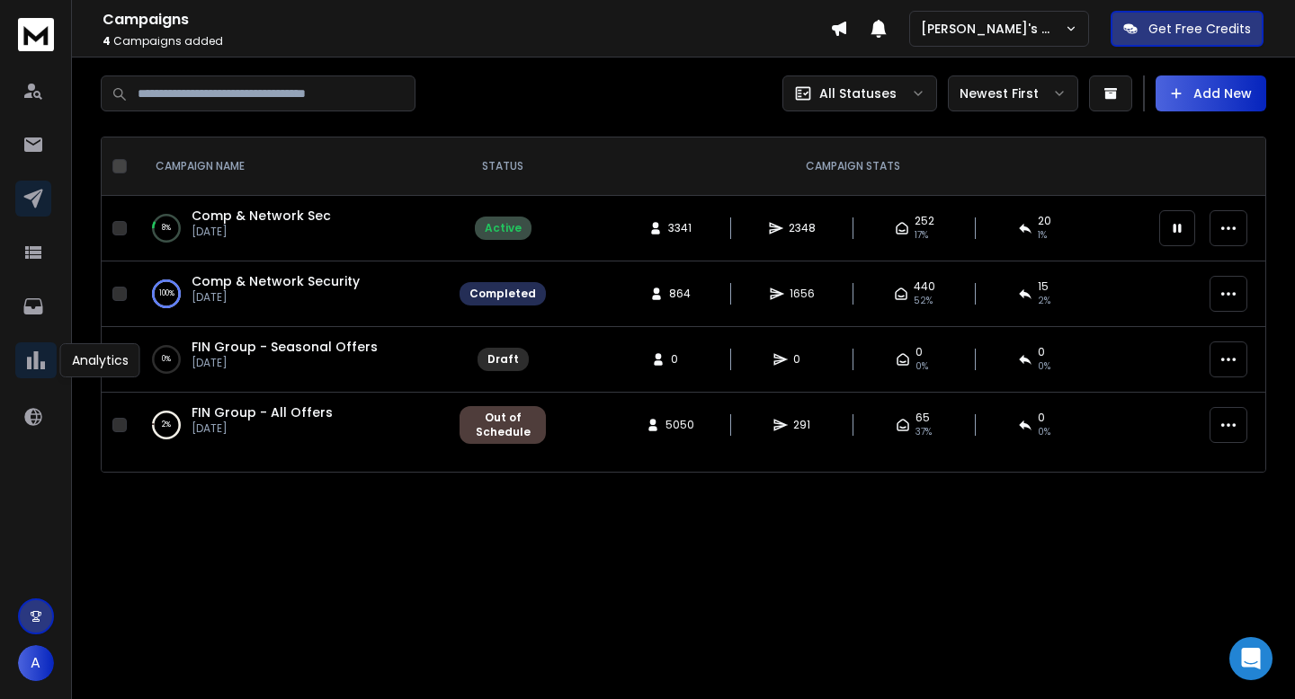
click at [29, 359] on icon at bounding box center [36, 361] width 18 height 18
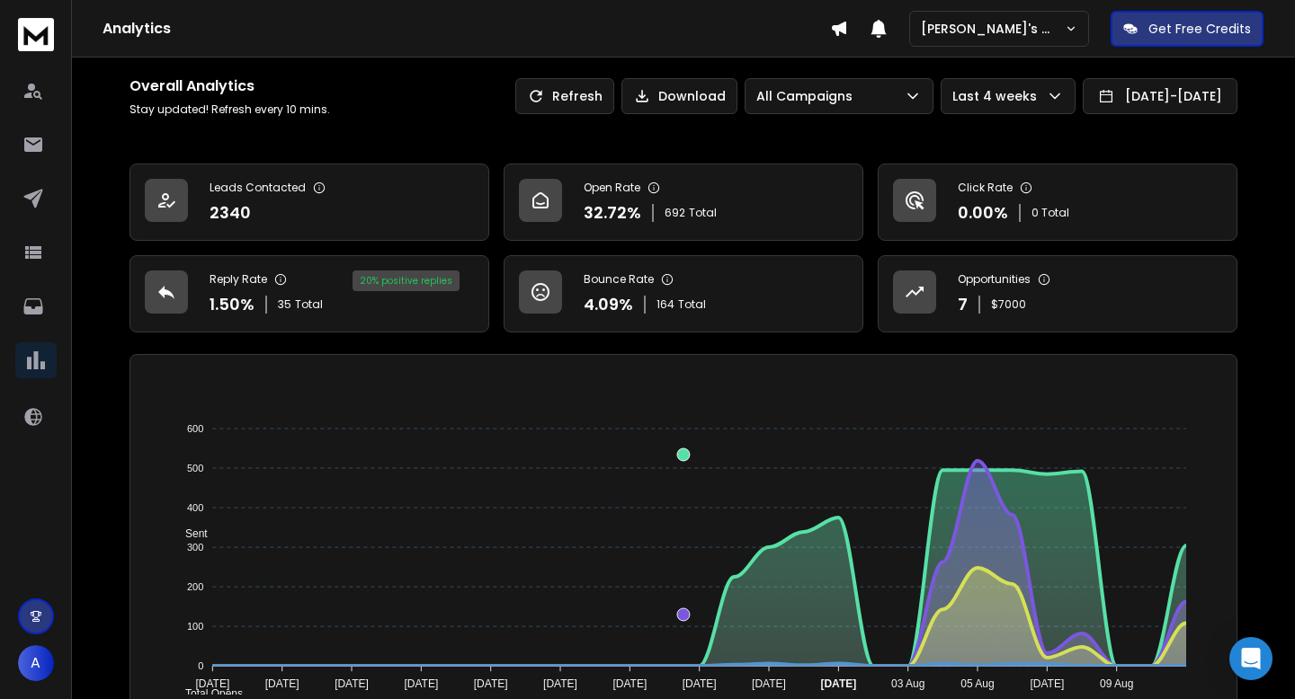
click at [872, 347] on div "Leads Contacted 2340 Open Rate 32.72 % 692 Total Click Rate 0.00 % 0 Total Repl…" at bounding box center [683, 460] width 1108 height 592
click at [26, 212] on link at bounding box center [33, 199] width 36 height 36
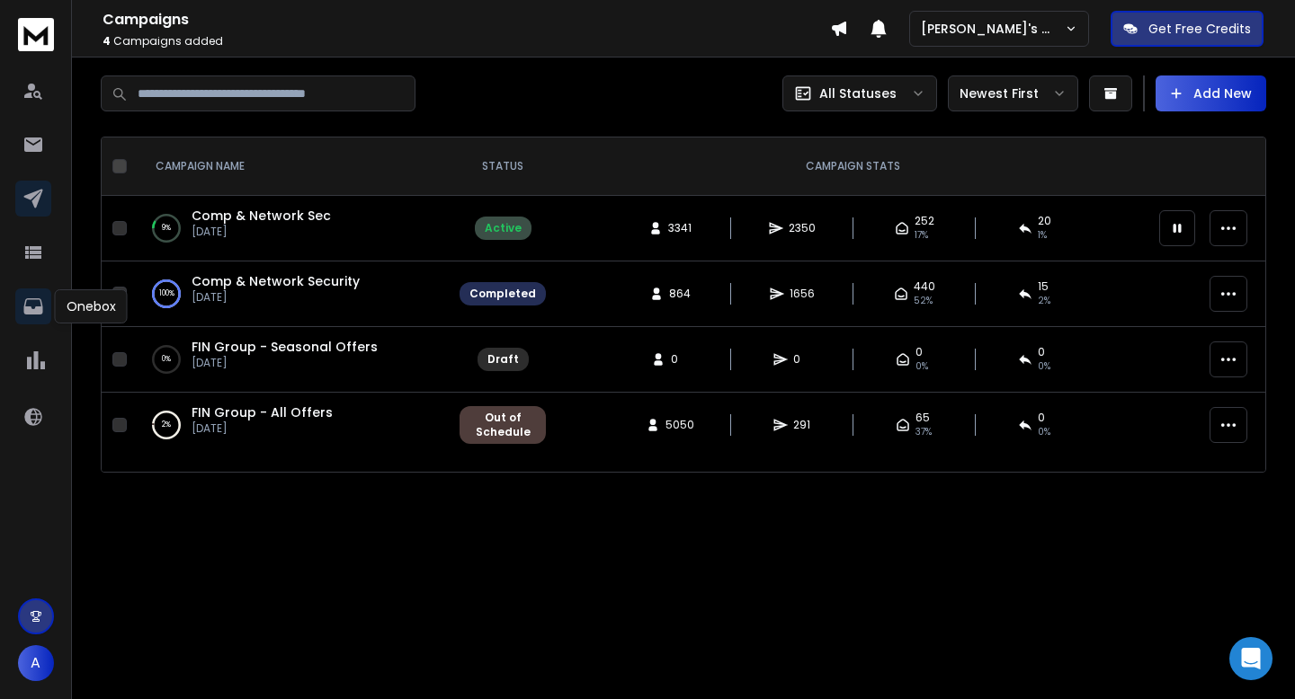
click at [43, 307] on link at bounding box center [33, 307] width 36 height 36
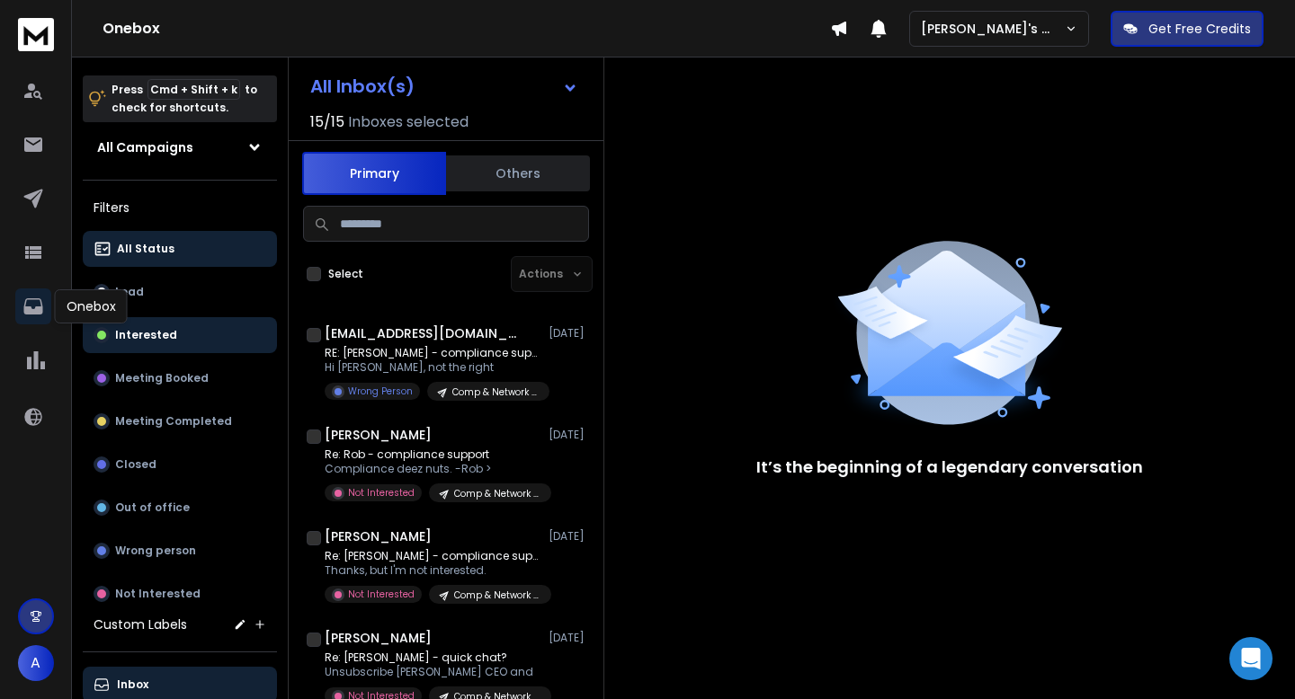
click at [173, 337] on button "Interested" at bounding box center [180, 335] width 194 height 36
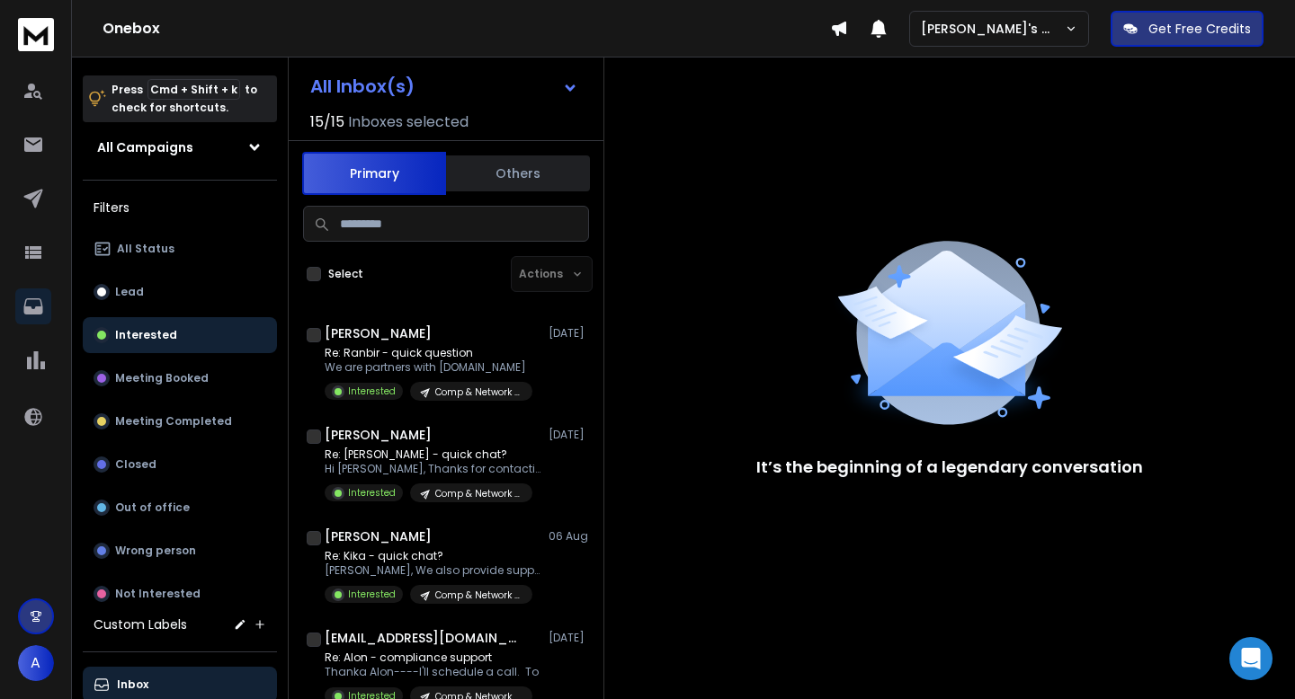
click at [753, 262] on div "It’s the beginning of a legendary conversation" at bounding box center [949, 355] width 690 height 594
click at [160, 256] on div "All Status" at bounding box center [133, 249] width 81 height 18
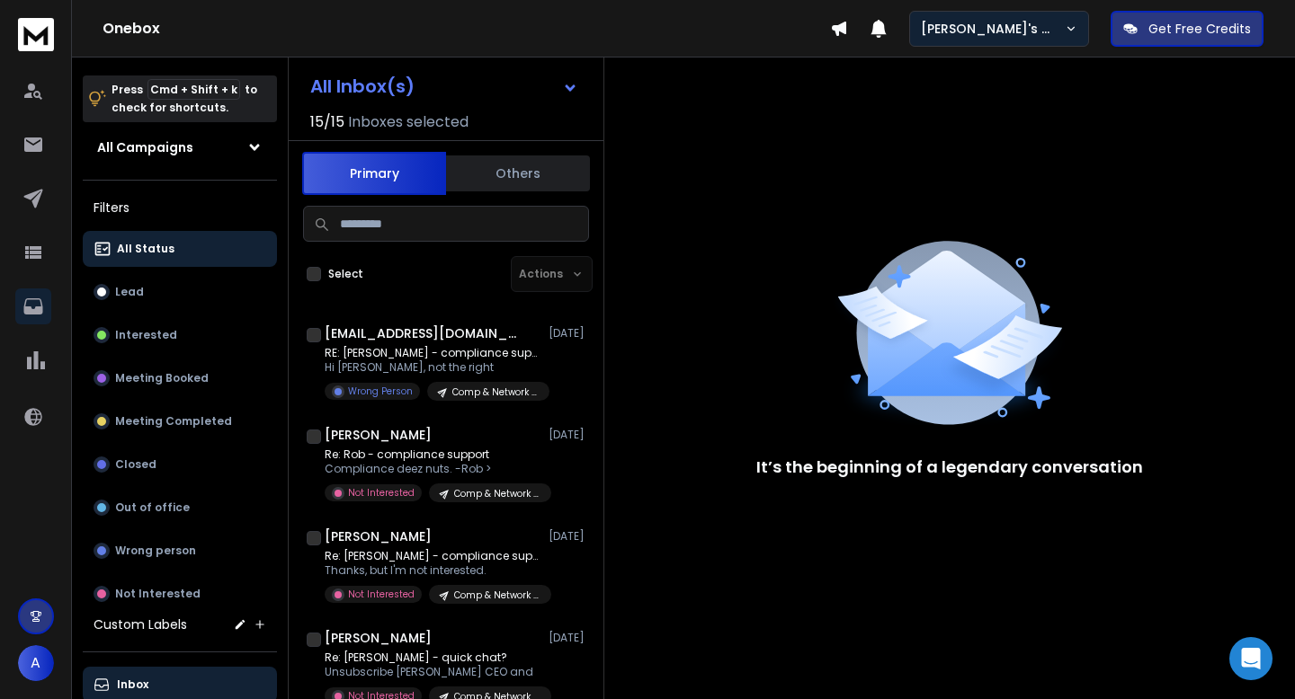
click at [966, 23] on p "Cory's Workspace" at bounding box center [993, 29] width 144 height 18
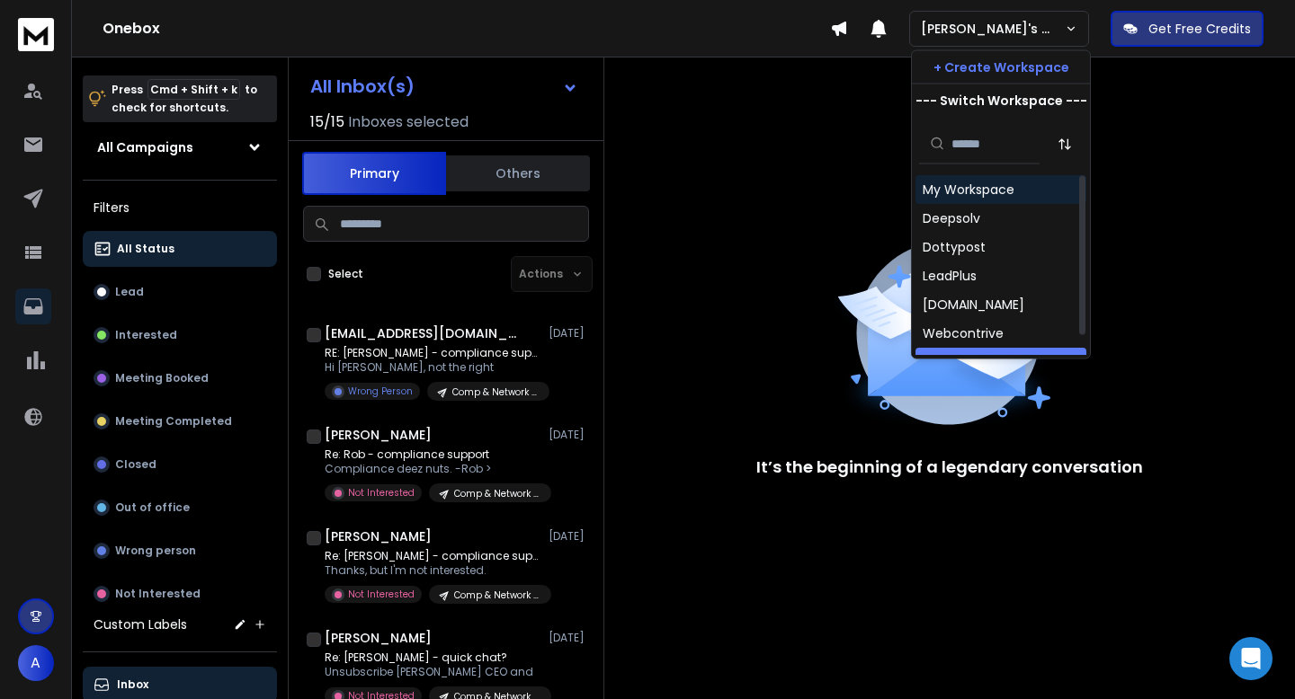
click at [965, 190] on div "My Workspace" at bounding box center [968, 190] width 92 height 18
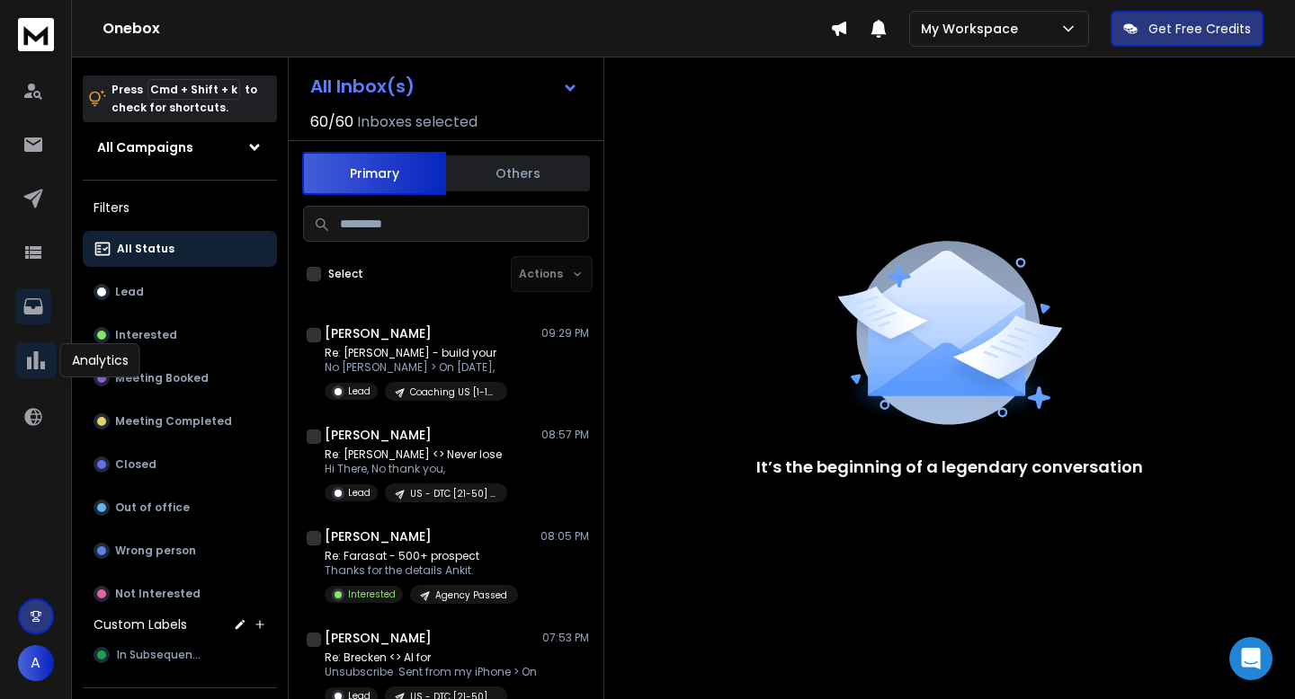
click at [39, 371] on icon at bounding box center [35, 360] width 27 height 27
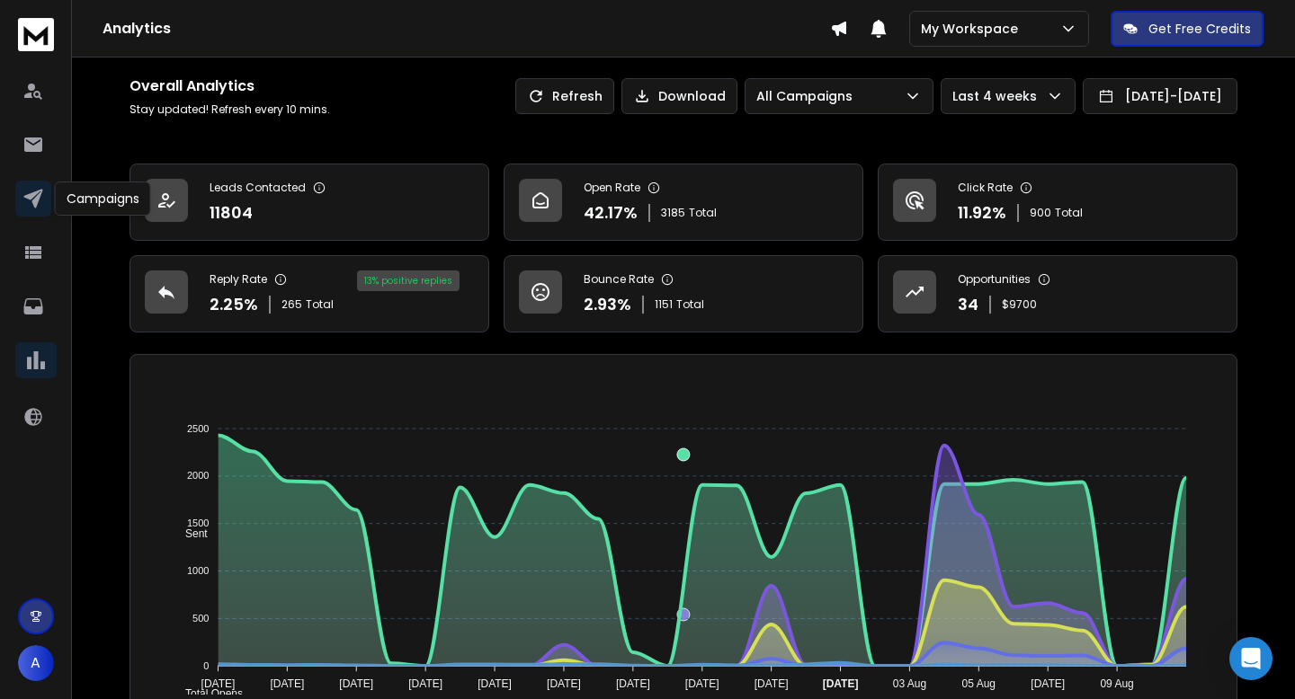
click at [46, 200] on link at bounding box center [33, 199] width 36 height 36
